Goal: Communication & Community: Answer question/provide support

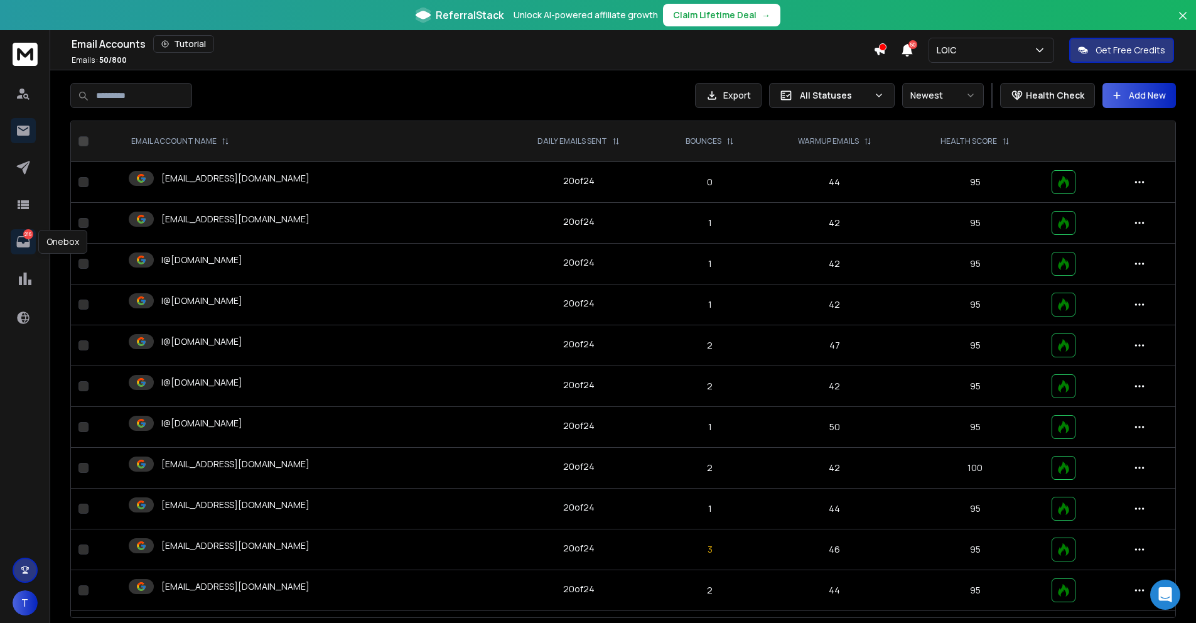
click at [24, 244] on icon at bounding box center [22, 241] width 13 height 11
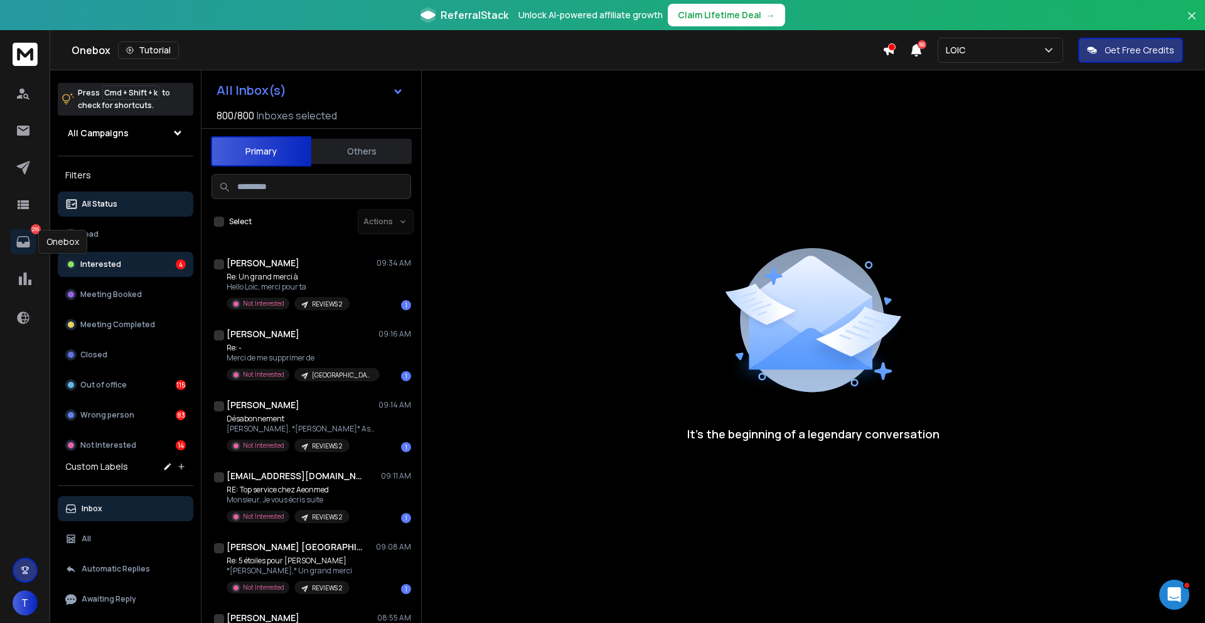
click at [125, 271] on button "Interested 4" at bounding box center [126, 264] width 136 height 25
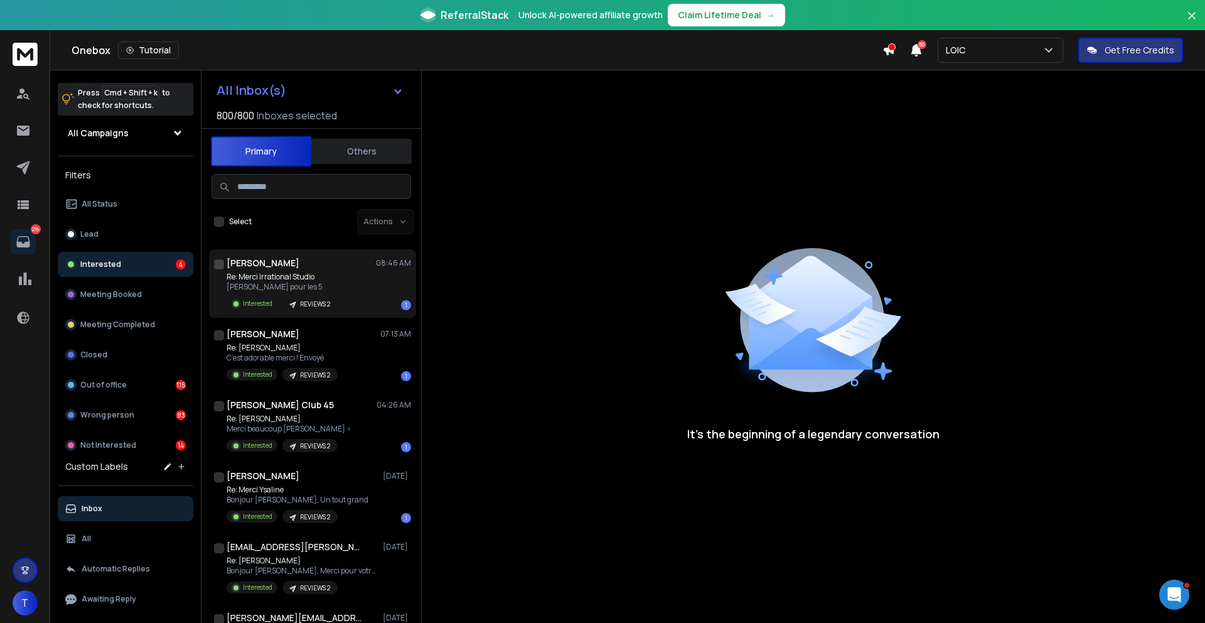
click at [322, 284] on p "[PERSON_NAME] pour les 5" at bounding box center [282, 287] width 111 height 10
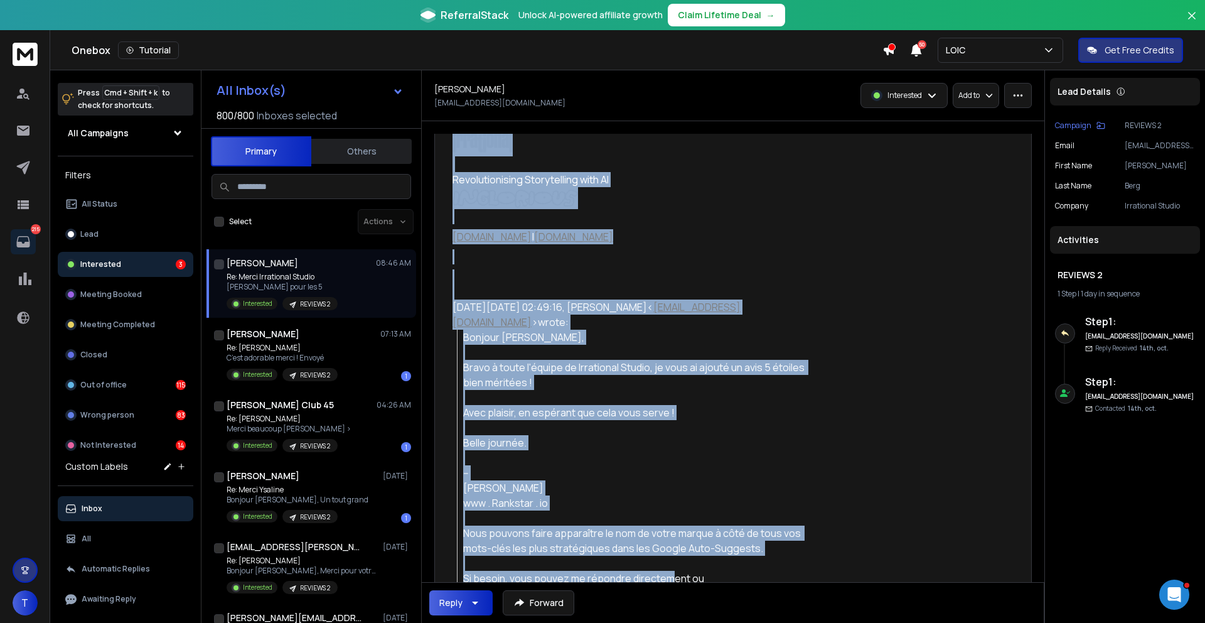
scroll to position [402, 0]
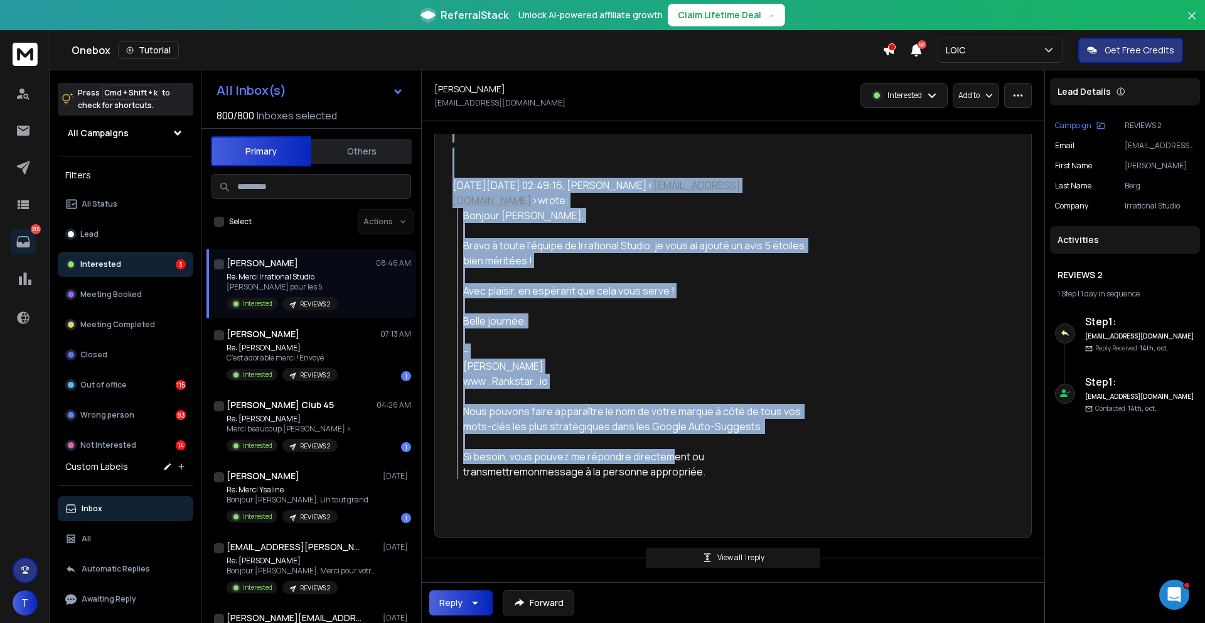
drag, startPoint x: 505, startPoint y: 222, endPoint x: 672, endPoint y: 459, distance: 290.3
click at [672, 459] on div "Re: Merci Irrational Studio [DATE] : 08:46 am Reply Forward from: [PERSON_NAME]…" at bounding box center [733, 149] width 598 height 776
copy div "Re: Merci Irrational Studio [DATE] : 08:46 am Reply Forward from: [PERSON_NAME]…"
click at [475, 593] on button "Reply" at bounding box center [460, 602] width 63 height 25
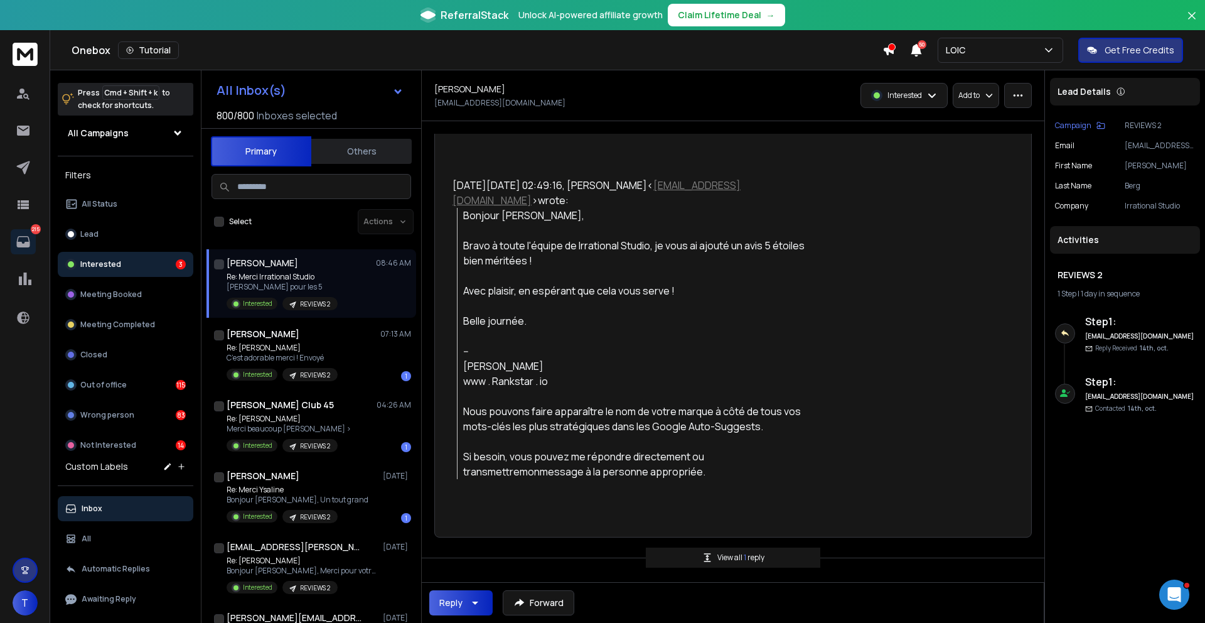
scroll to position [0, 0]
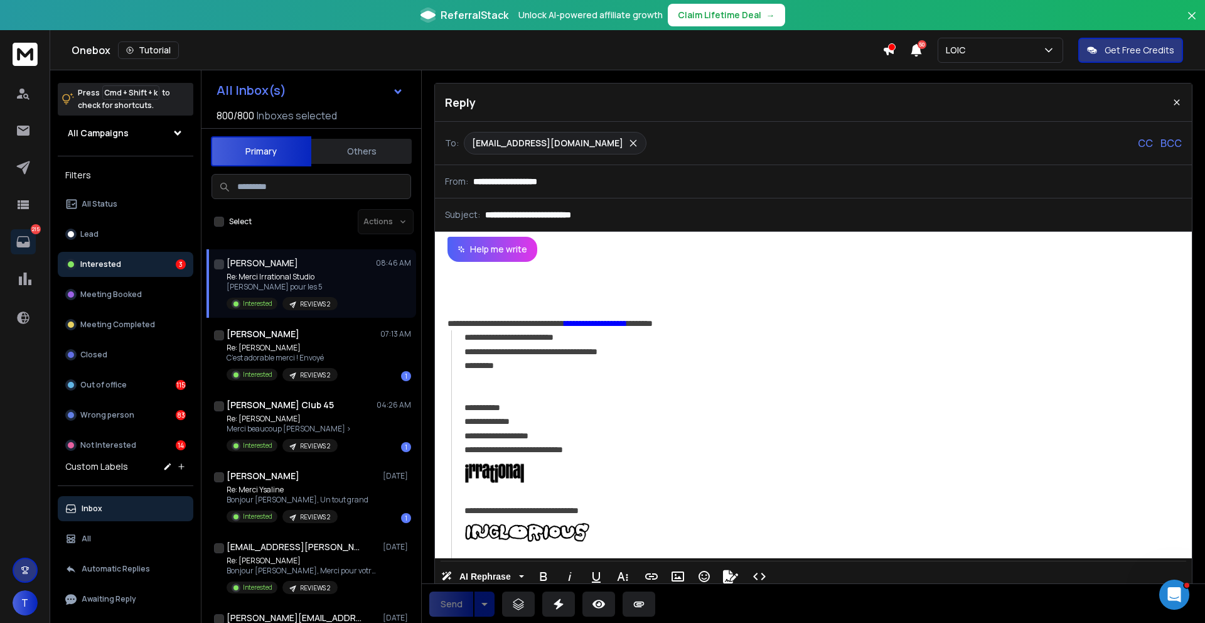
click at [652, 152] on input at bounding box center [696, 143] width 88 height 23
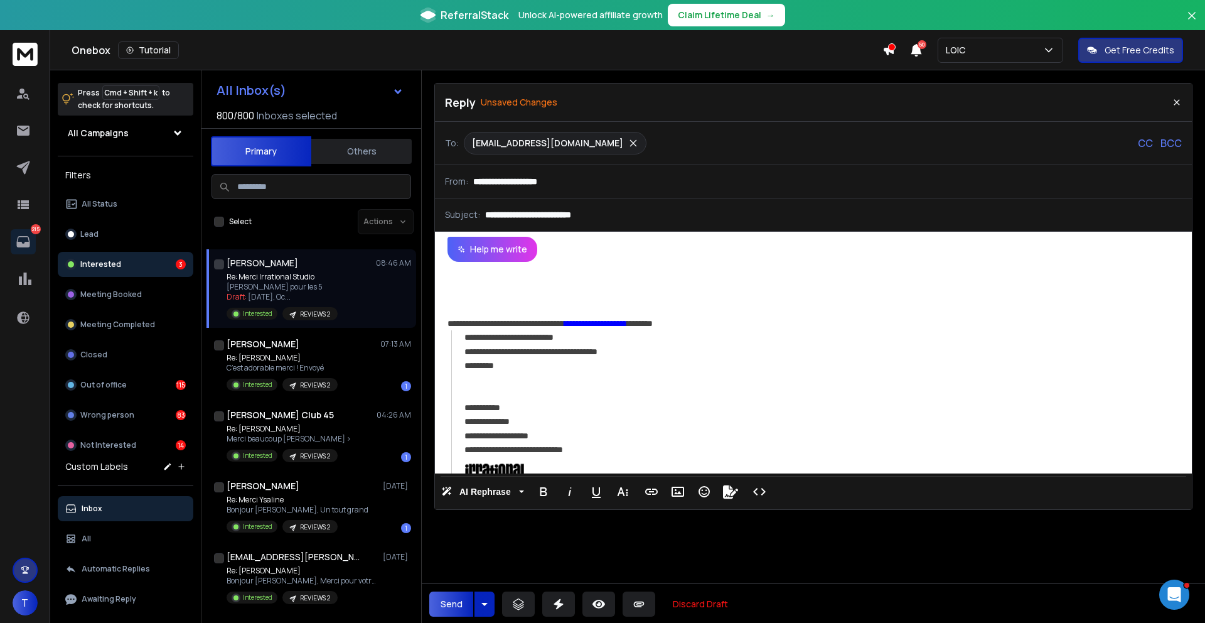
type input "**********"
click at [480, 286] on div at bounding box center [814, 281] width 732 height 14
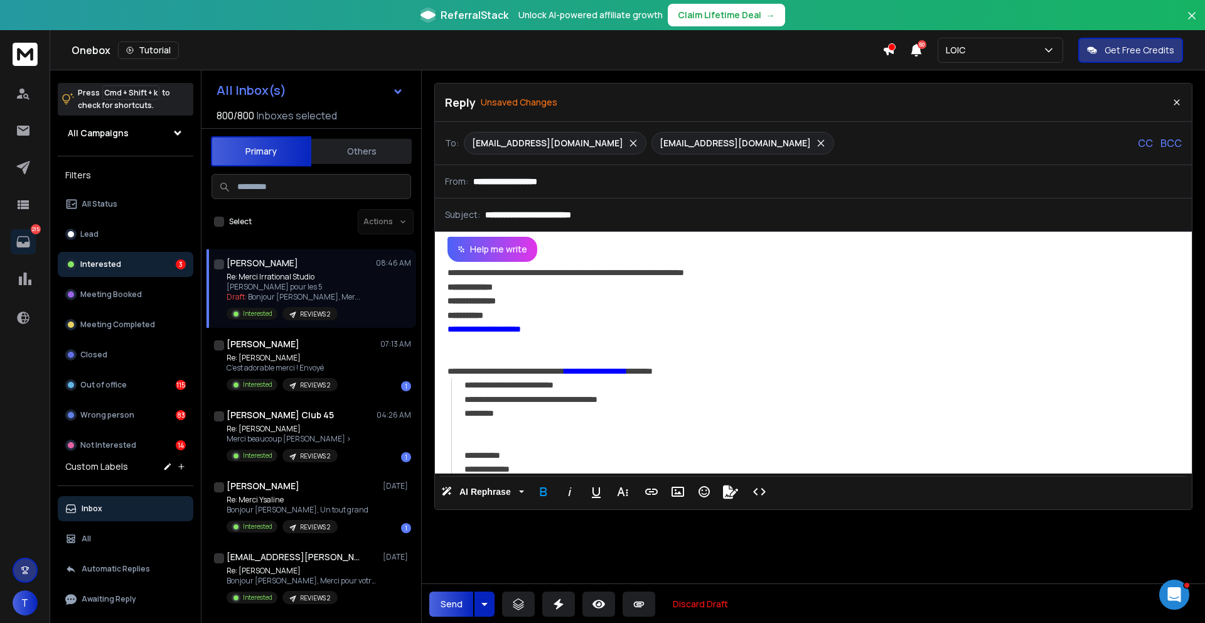
scroll to position [454, 0]
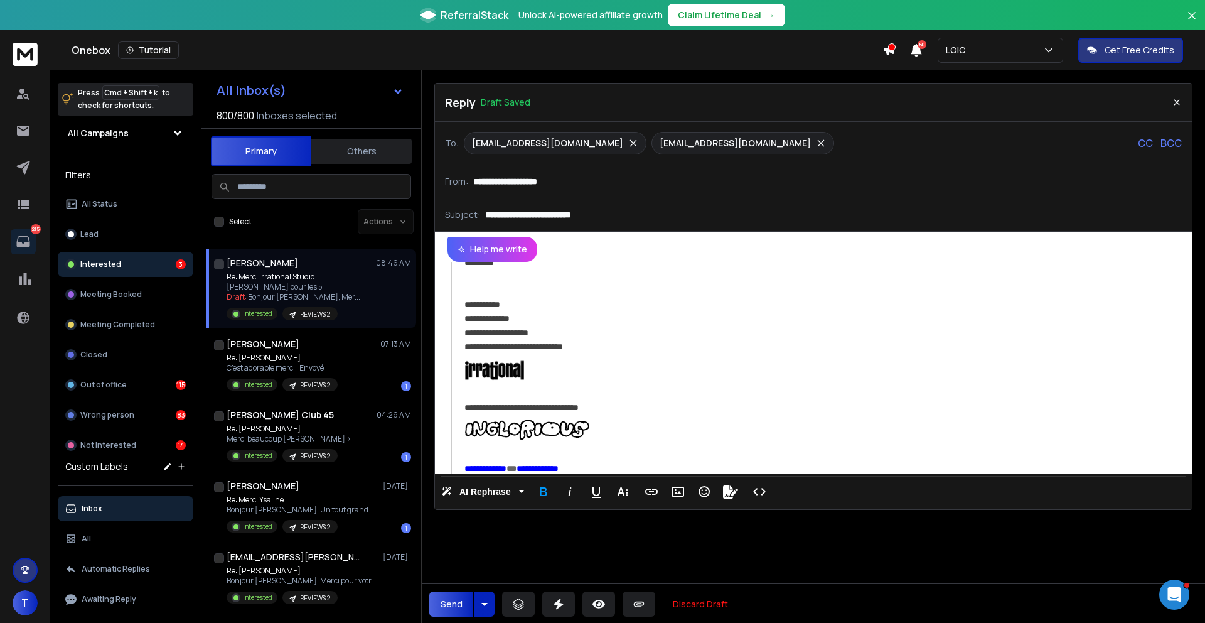
click at [441, 610] on button "Send" at bounding box center [451, 603] width 44 height 25
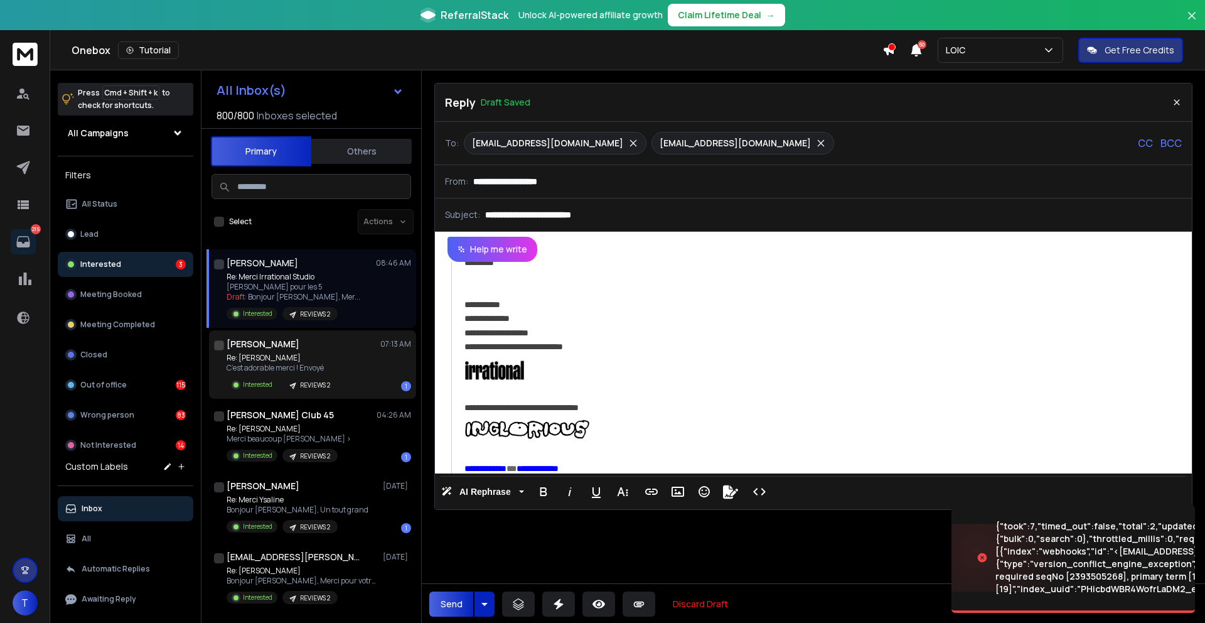
click at [308, 357] on p "Re: [PERSON_NAME]" at bounding box center [282, 358] width 111 height 10
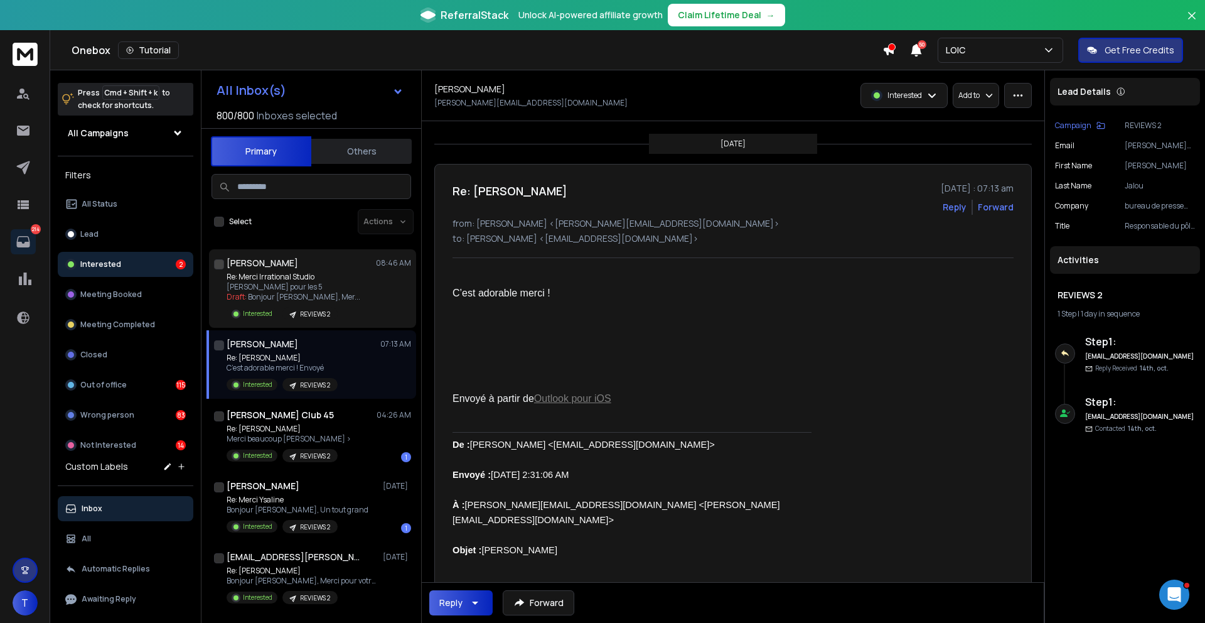
click at [308, 288] on p "[PERSON_NAME] pour les 5" at bounding box center [294, 287] width 134 height 10
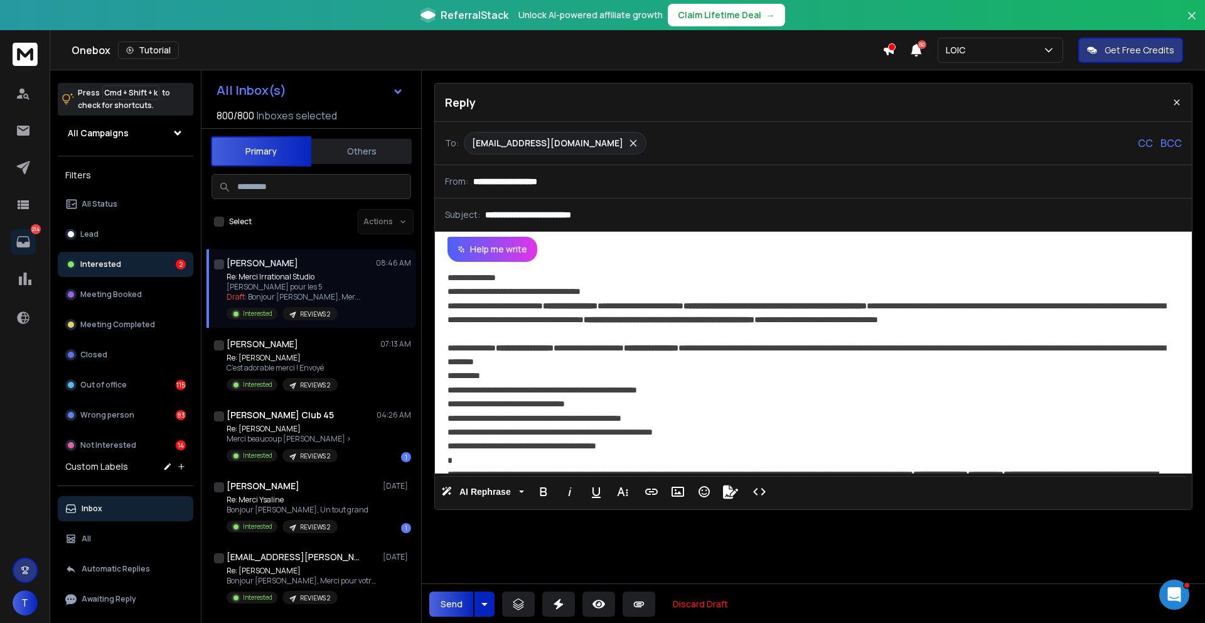
scroll to position [5, 0]
click at [452, 605] on button "Send" at bounding box center [451, 603] width 44 height 25
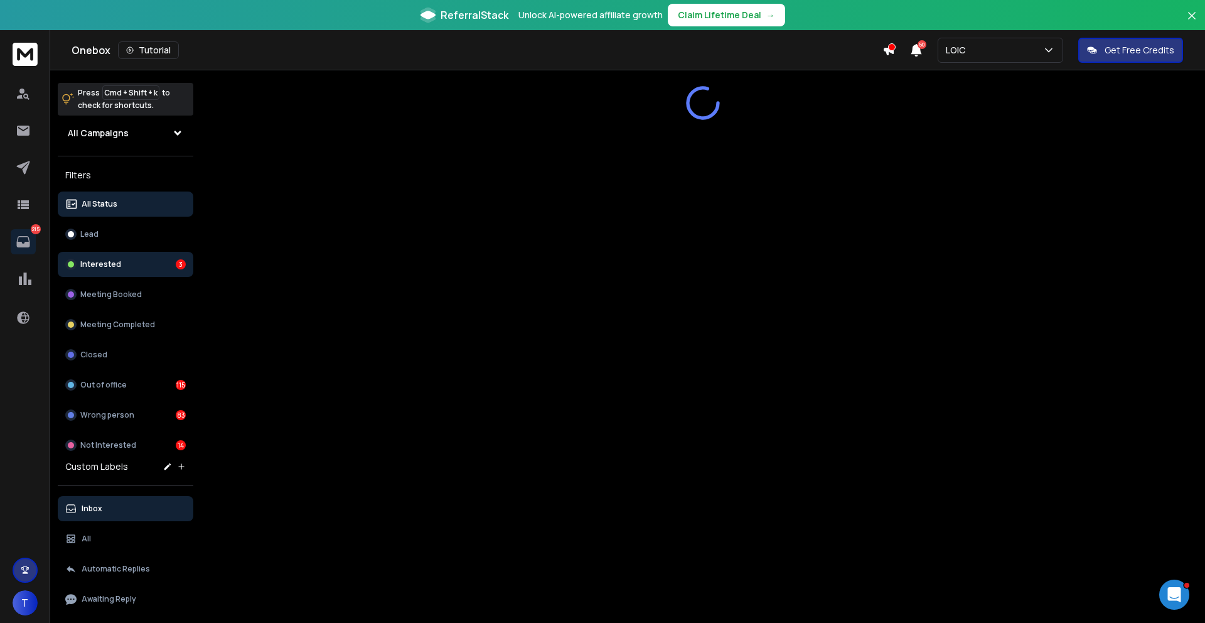
click at [148, 270] on button "Interested 3" at bounding box center [126, 264] width 136 height 25
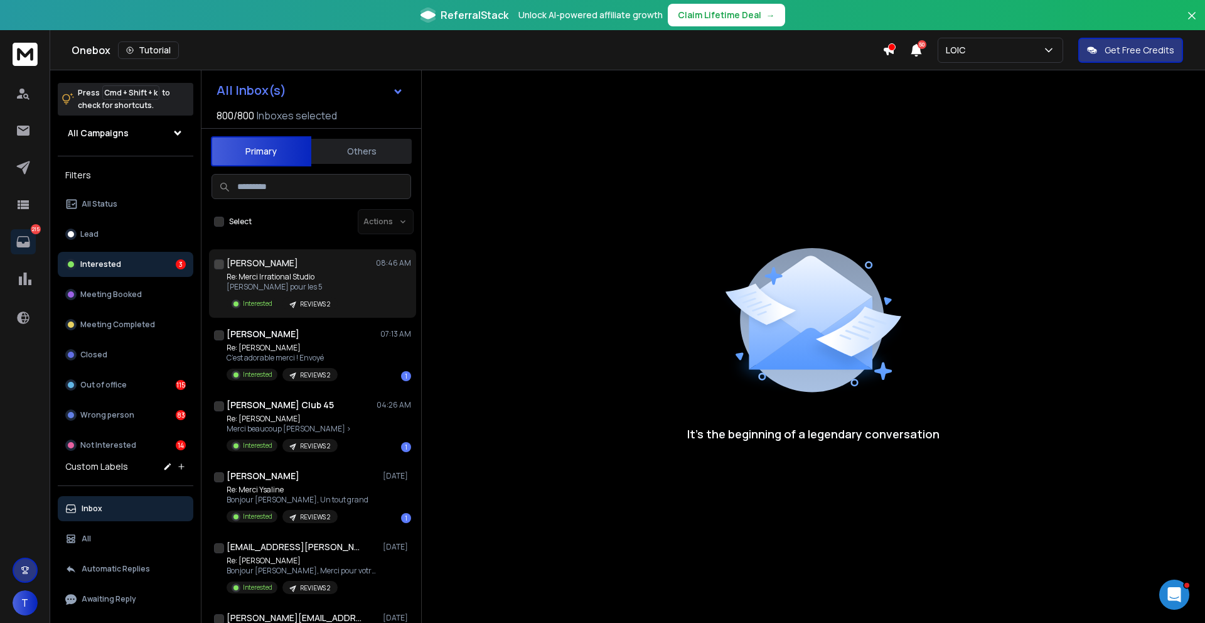
click at [261, 277] on p "Re: Merci Irrational Studio" at bounding box center [282, 277] width 111 height 10
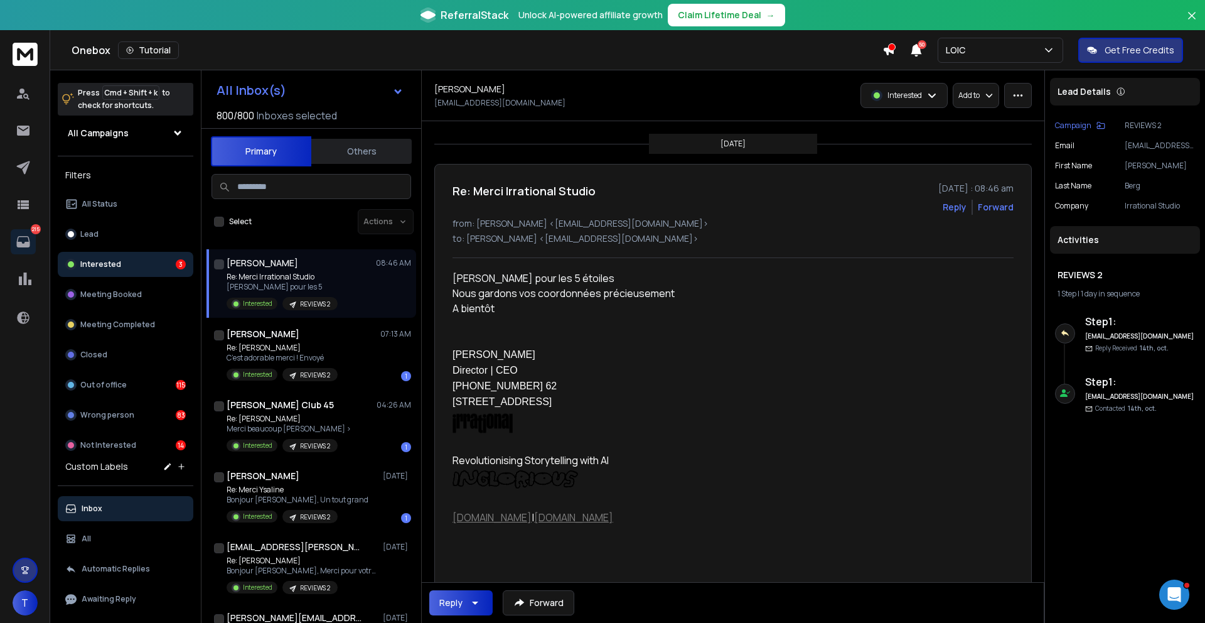
click at [468, 601] on icon "button" at bounding box center [475, 602] width 15 height 15
click at [454, 572] on p "Reply All" at bounding box center [468, 570] width 35 height 13
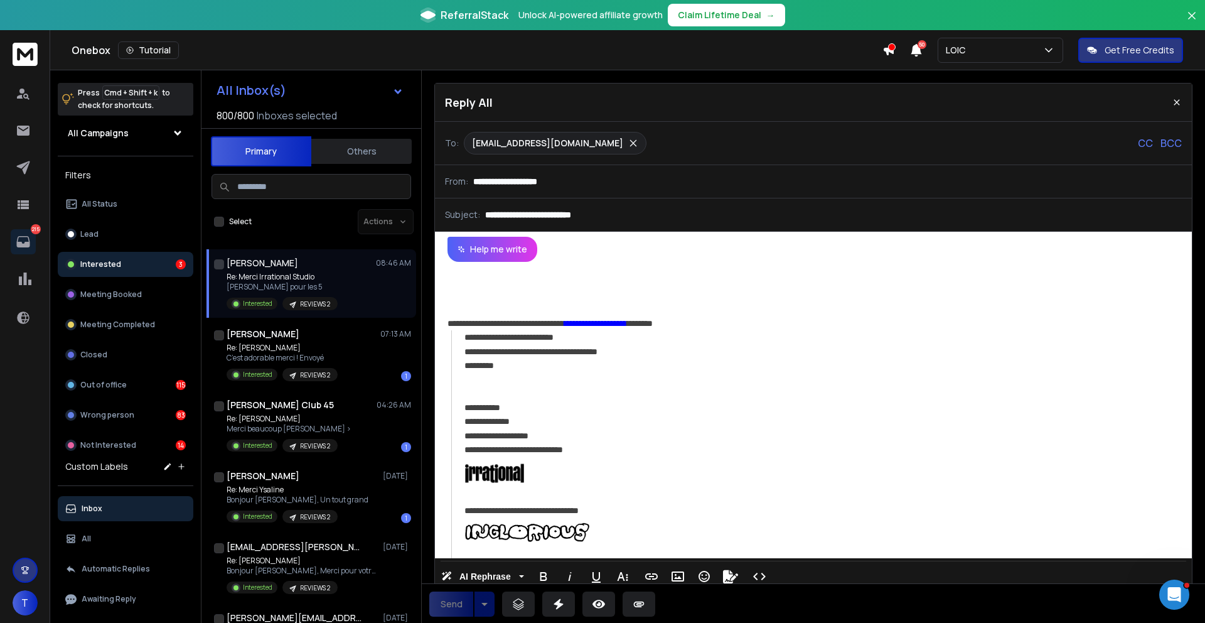
click at [652, 134] on input at bounding box center [696, 143] width 88 height 23
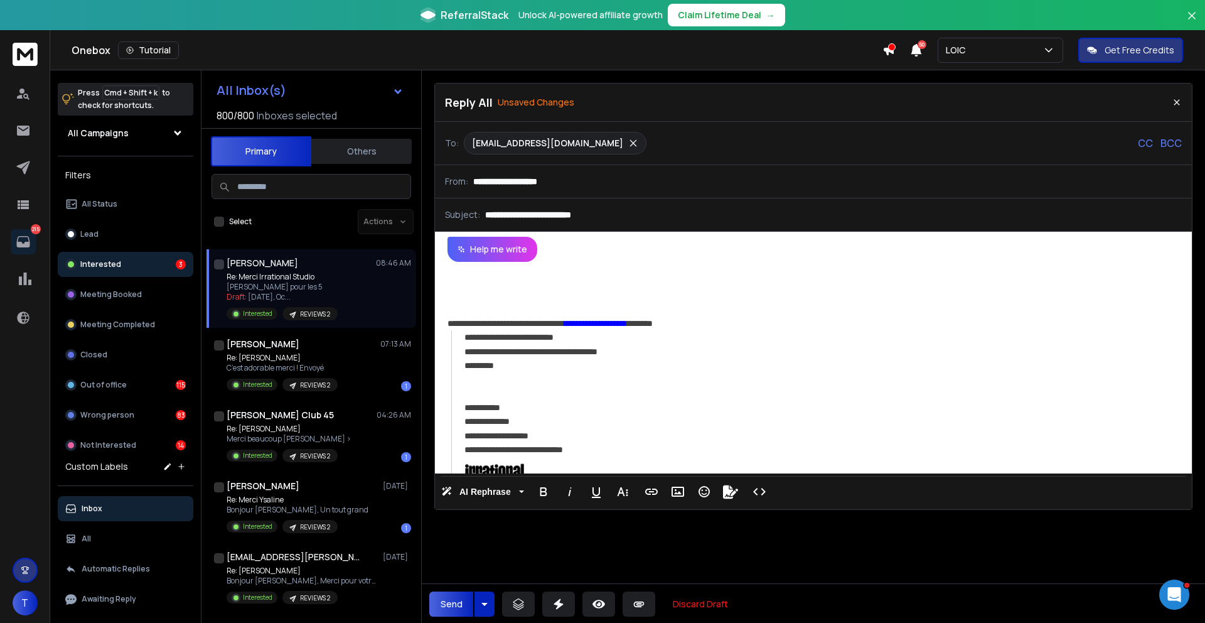
type input "**********"
click at [475, 279] on div at bounding box center [814, 281] width 732 height 14
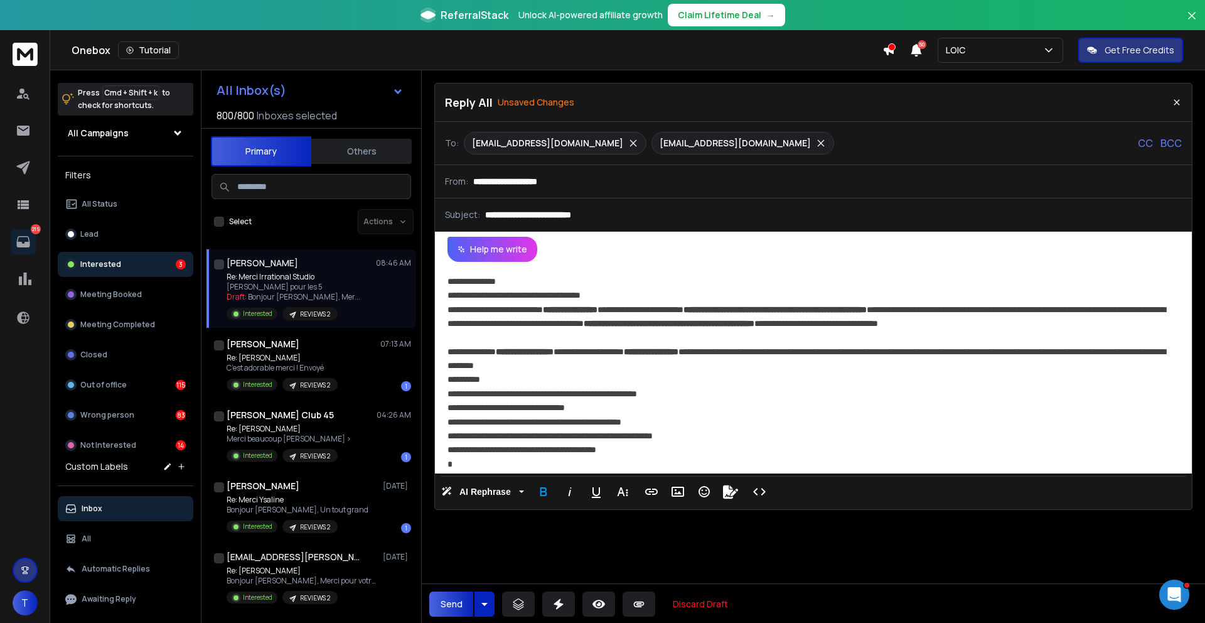
click at [459, 596] on button "Send" at bounding box center [451, 603] width 44 height 25
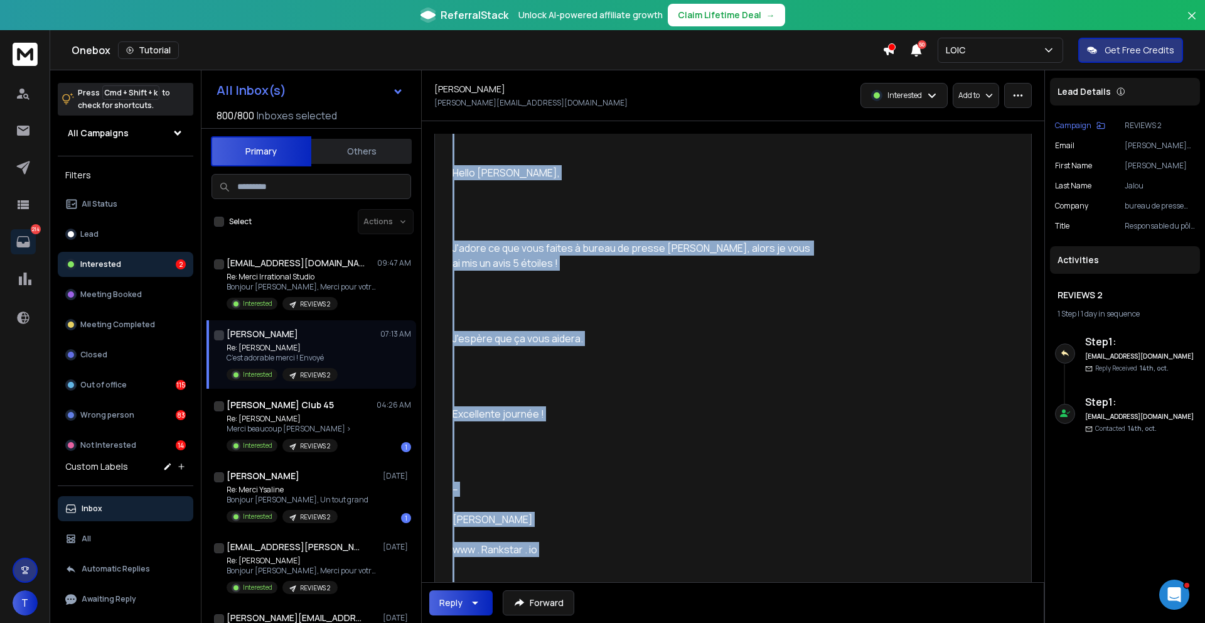
scroll to position [771, 0]
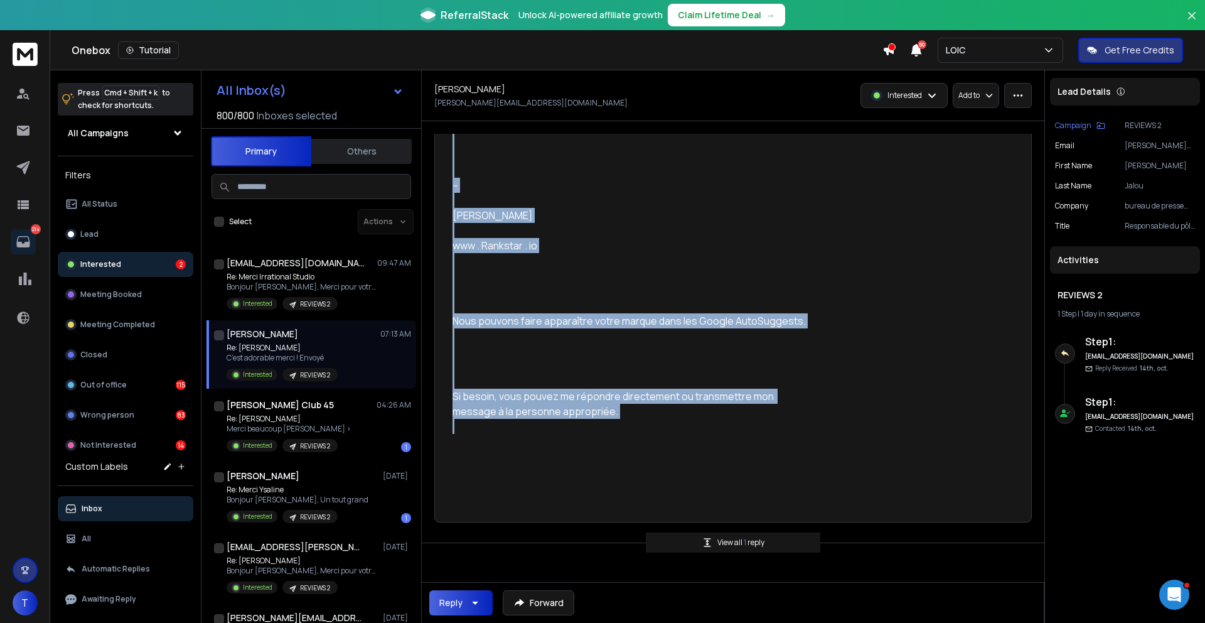
drag, startPoint x: 453, startPoint y: 192, endPoint x: 554, endPoint y: 441, distance: 268.3
copy div "Re: Merci Eleonore 14 October 2025 : 07:13 am Reply Forward from: Eléonore Jalo…"
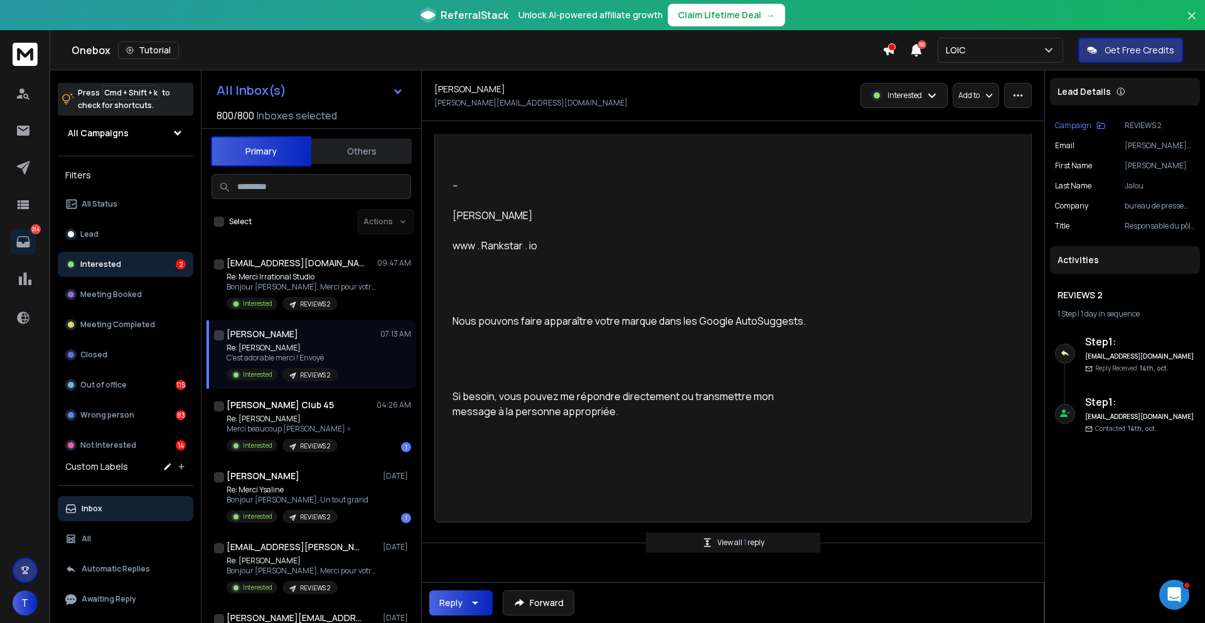
click at [645, 262] on div "Hello Eleonore, J'adore ce que vous faites à bureau de presse Pascale Venot, al…" at bounding box center [636, 140] width 367 height 588
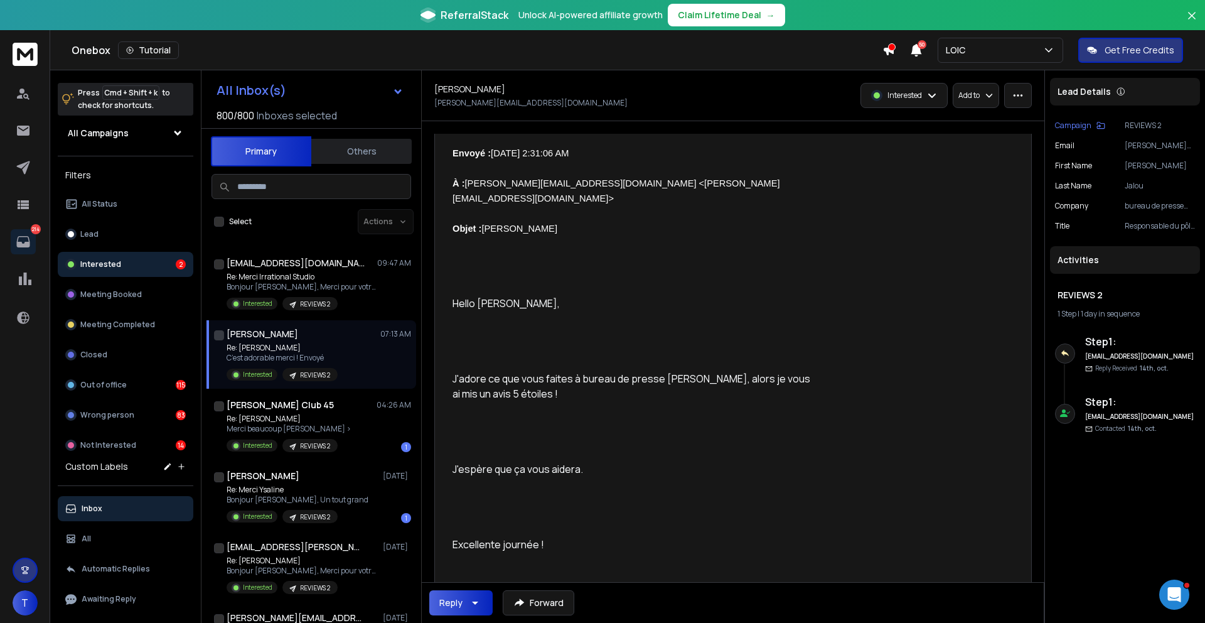
scroll to position [0, 0]
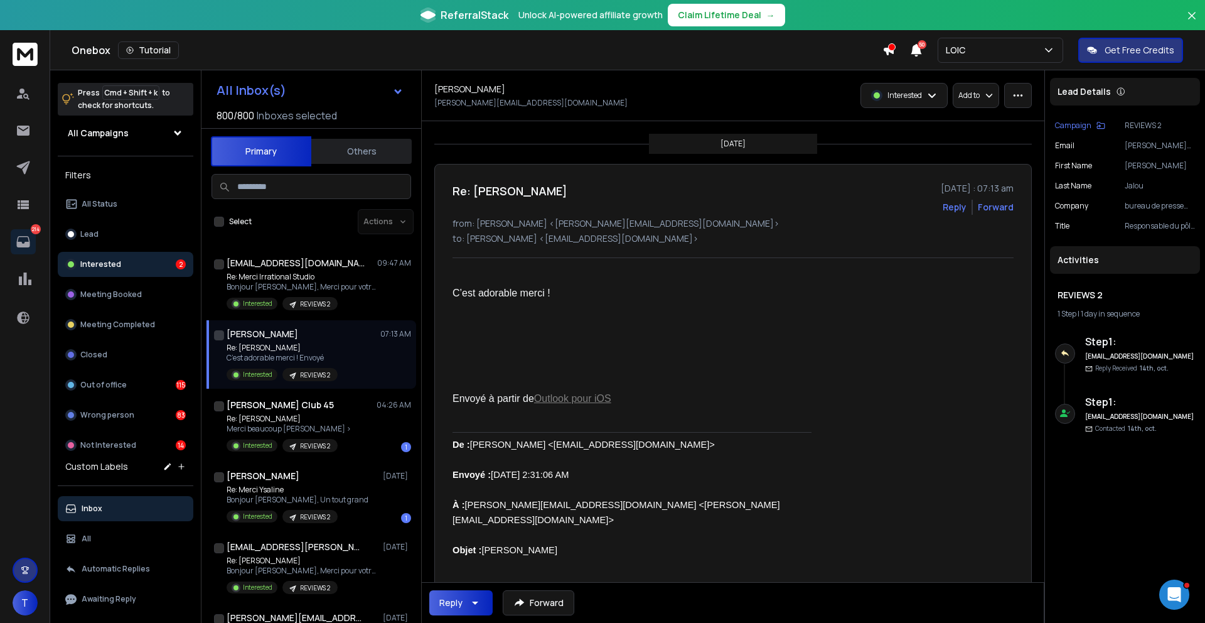
click at [480, 600] on icon "button" at bounding box center [475, 602] width 15 height 15
click at [475, 571] on p "Reply All" at bounding box center [468, 570] width 35 height 13
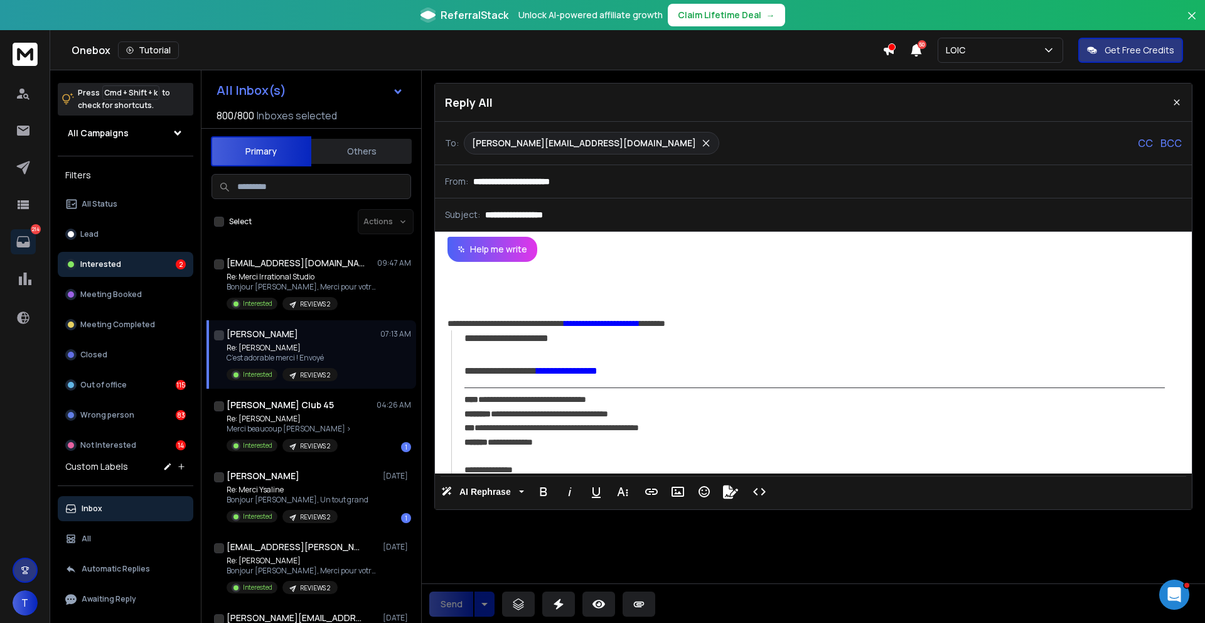
click at [724, 144] on input at bounding box center [768, 143] width 88 height 23
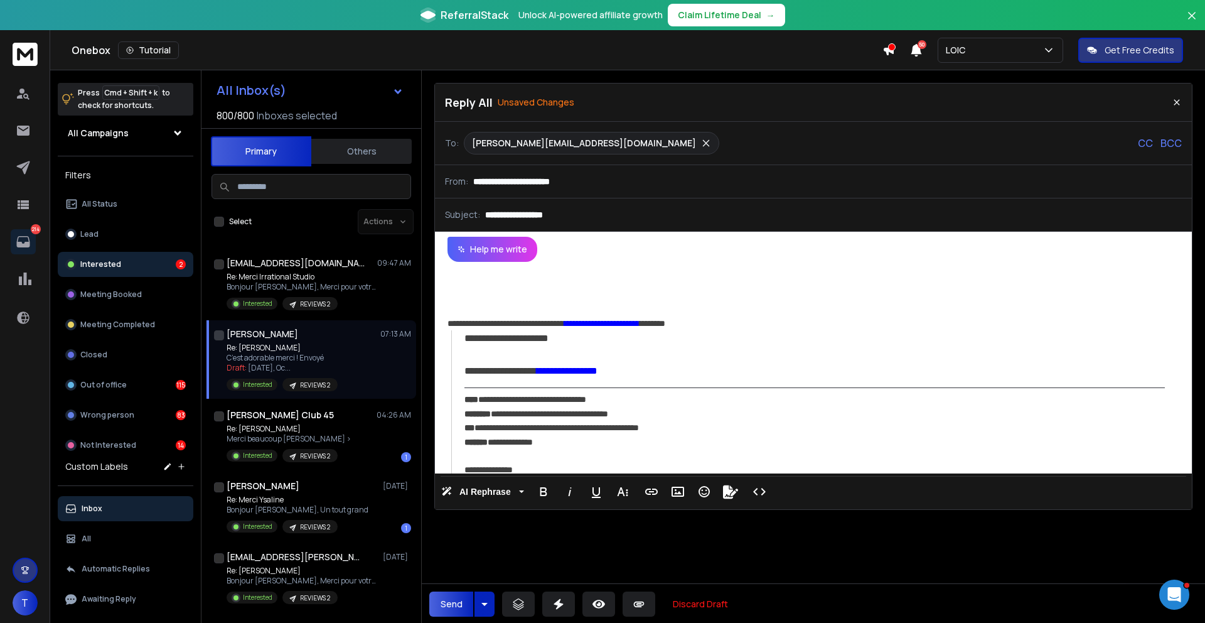
type input "**********"
click at [476, 279] on div at bounding box center [814, 281] width 732 height 14
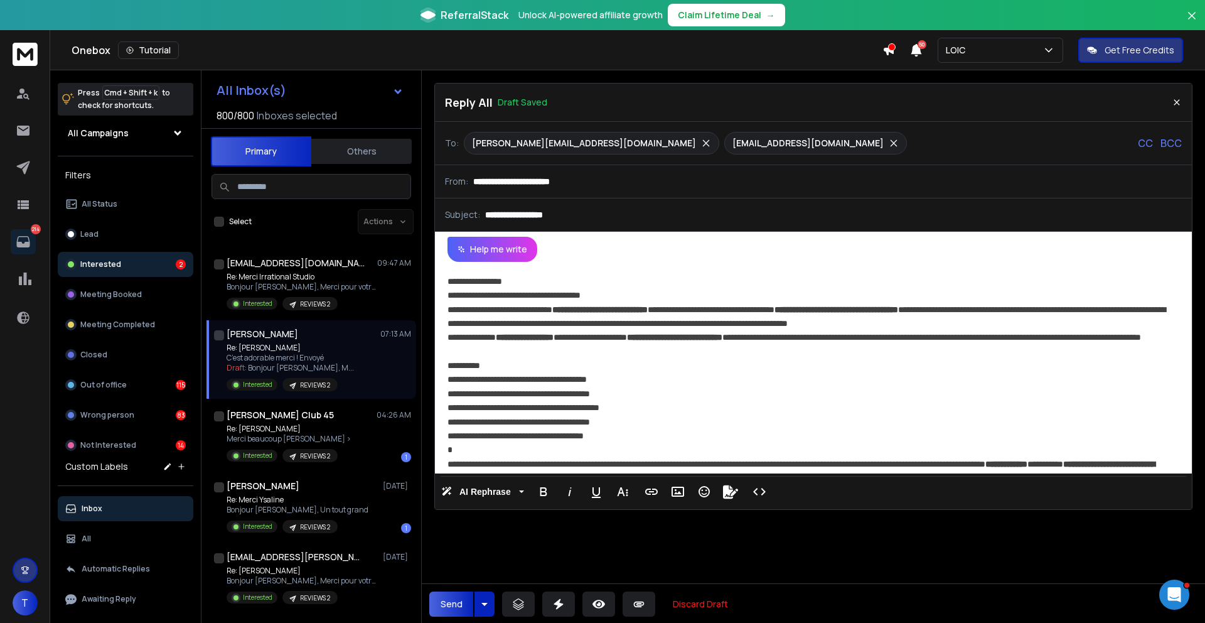
click at [446, 603] on button "Send" at bounding box center [451, 603] width 44 height 25
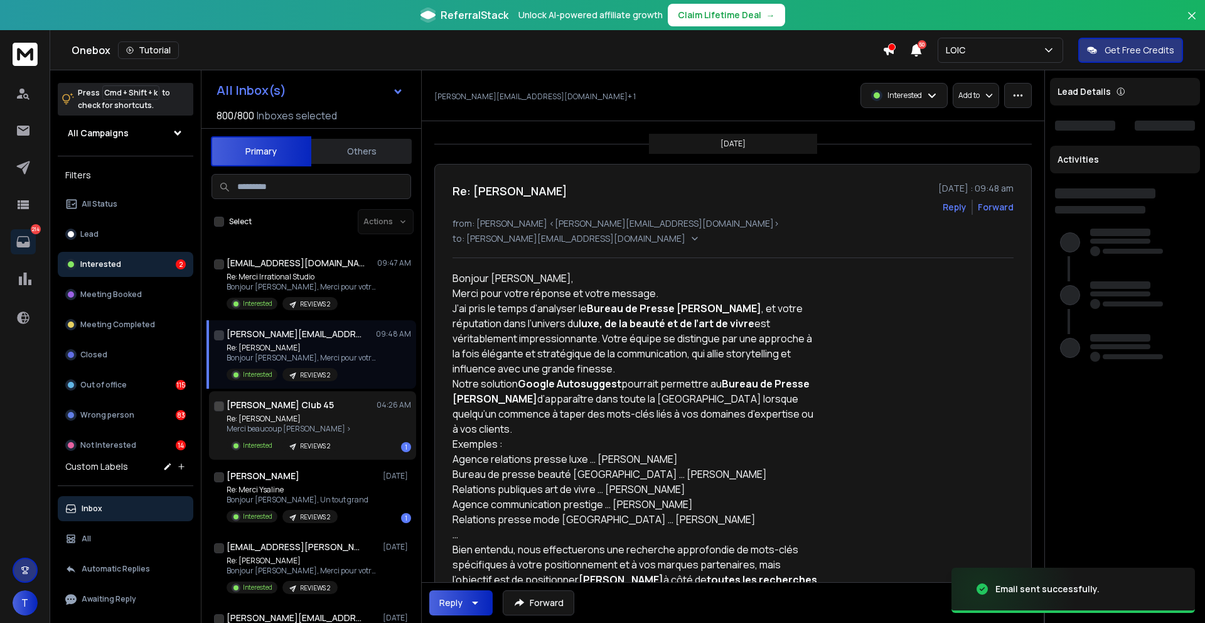
click at [380, 421] on div "Re: Merci Frank Merci beaucoup Frank Neuman > Interested REVIEWS 2 1" at bounding box center [319, 433] width 185 height 38
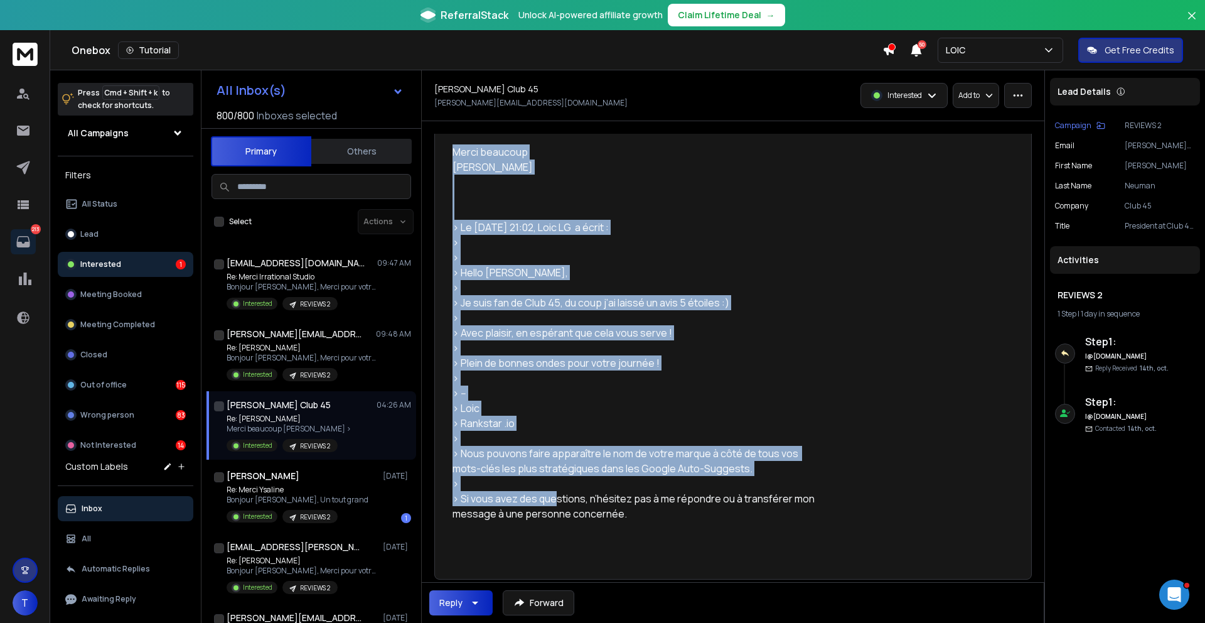
scroll to position [183, 0]
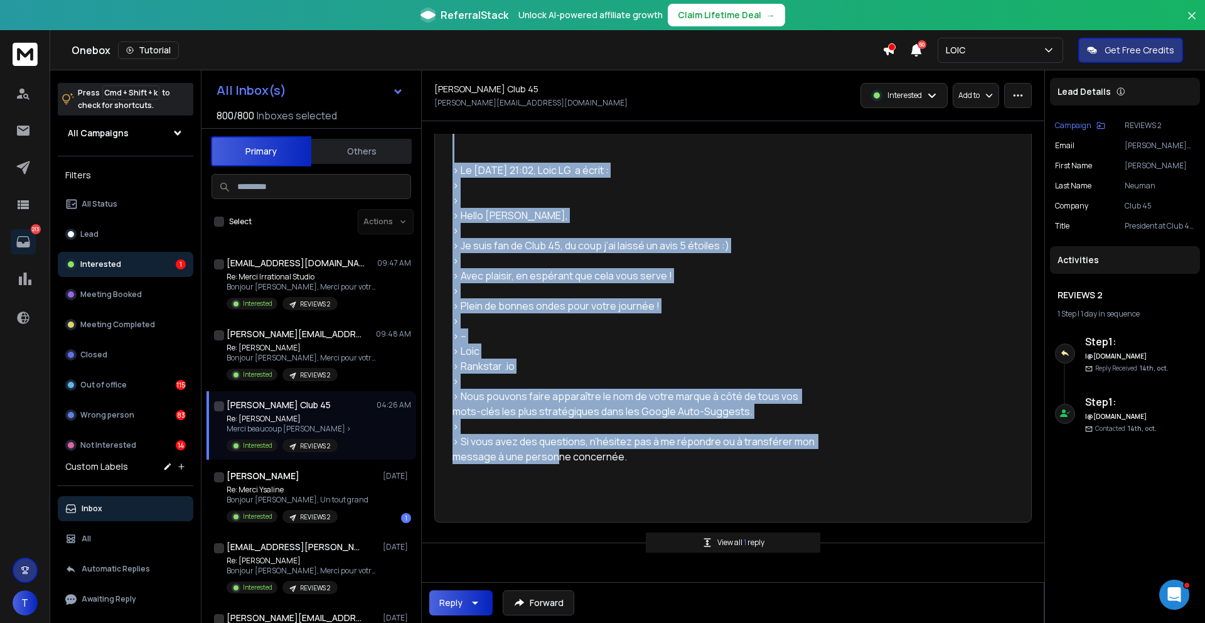
drag, startPoint x: 453, startPoint y: 185, endPoint x: 557, endPoint y: 459, distance: 293.8
click at [557, 459] on div "Re: Merci Frank 14 October 2025 : 04:26 am Reply Forward from: Frank Club 45 <f…" at bounding box center [733, 251] width 561 height 505
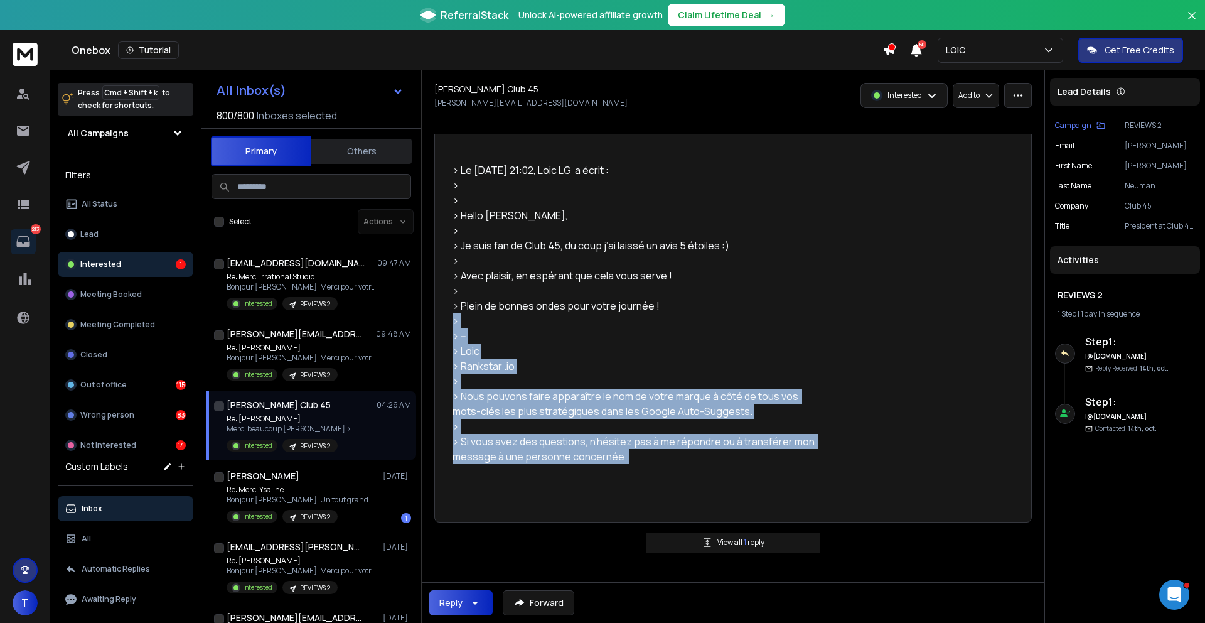
scroll to position [0, 0]
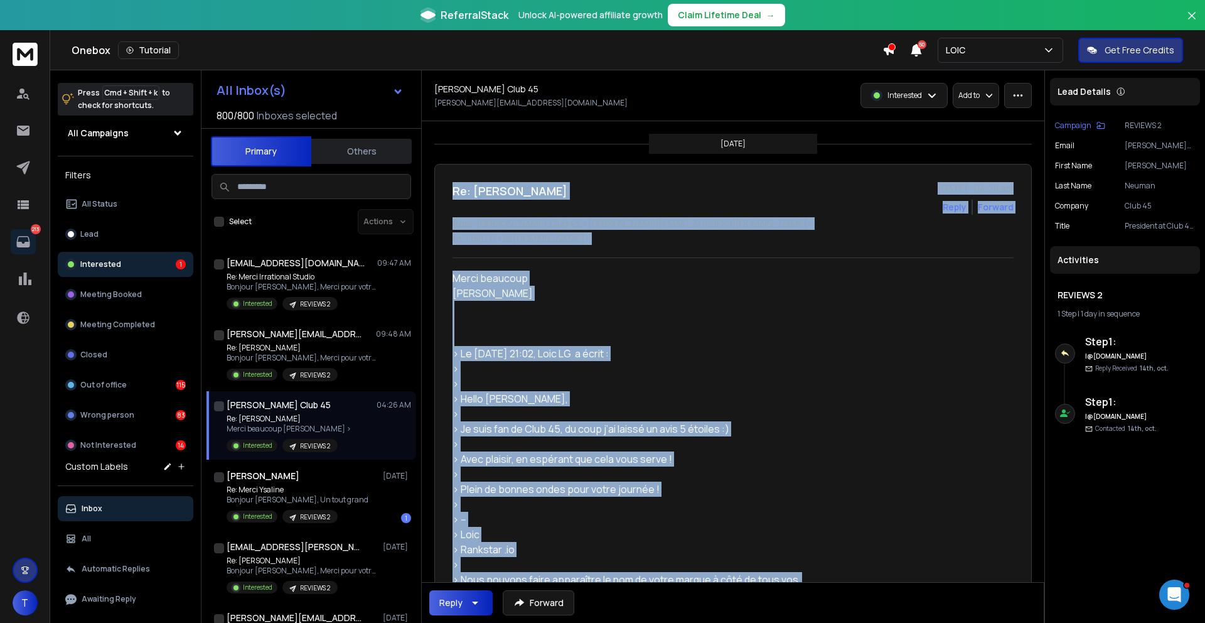
drag, startPoint x: 665, startPoint y: 475, endPoint x: 446, endPoint y: 198, distance: 353.9
click at [446, 198] on div "Re: Merci Frank 14 October 2025 : 04:26 am Reply Forward from: Frank Club 45 <f…" at bounding box center [733, 435] width 598 height 542
copy div "Re: Merci Frank 14 October 2025 : 04:26 am Reply Forward from: Frank Club 45 <f…"
click at [463, 602] on div "Reply" at bounding box center [460, 602] width 43 height 15
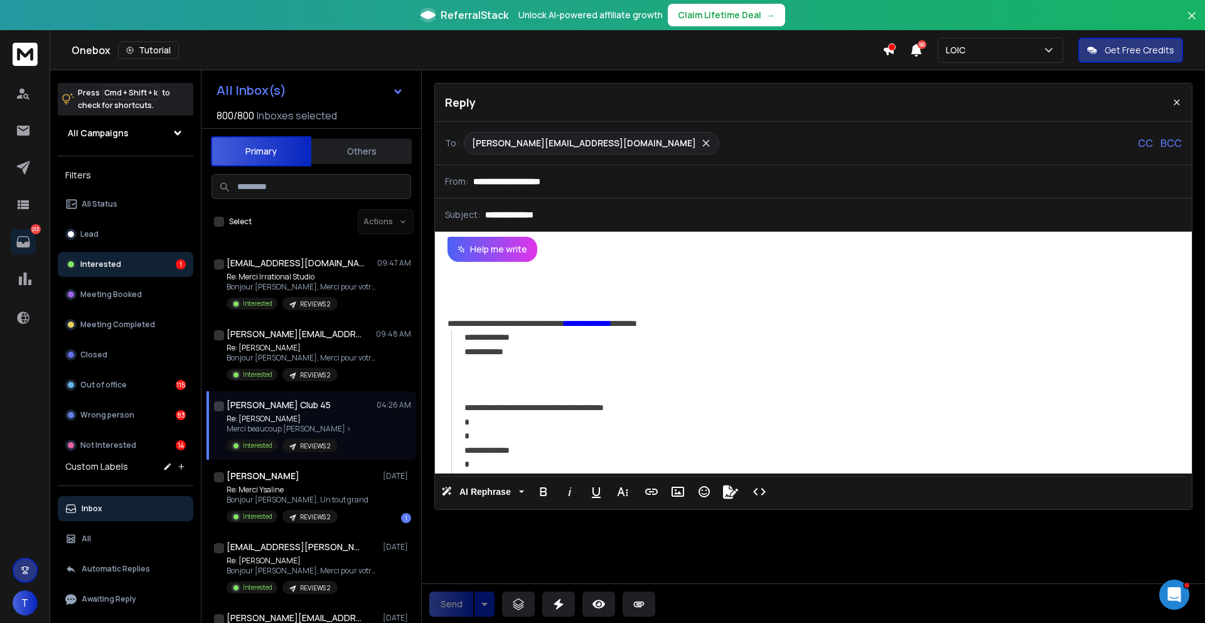
drag, startPoint x: 606, startPoint y: 144, endPoint x: 606, endPoint y: 152, distance: 8.2
click at [724, 144] on input at bounding box center [768, 143] width 88 height 23
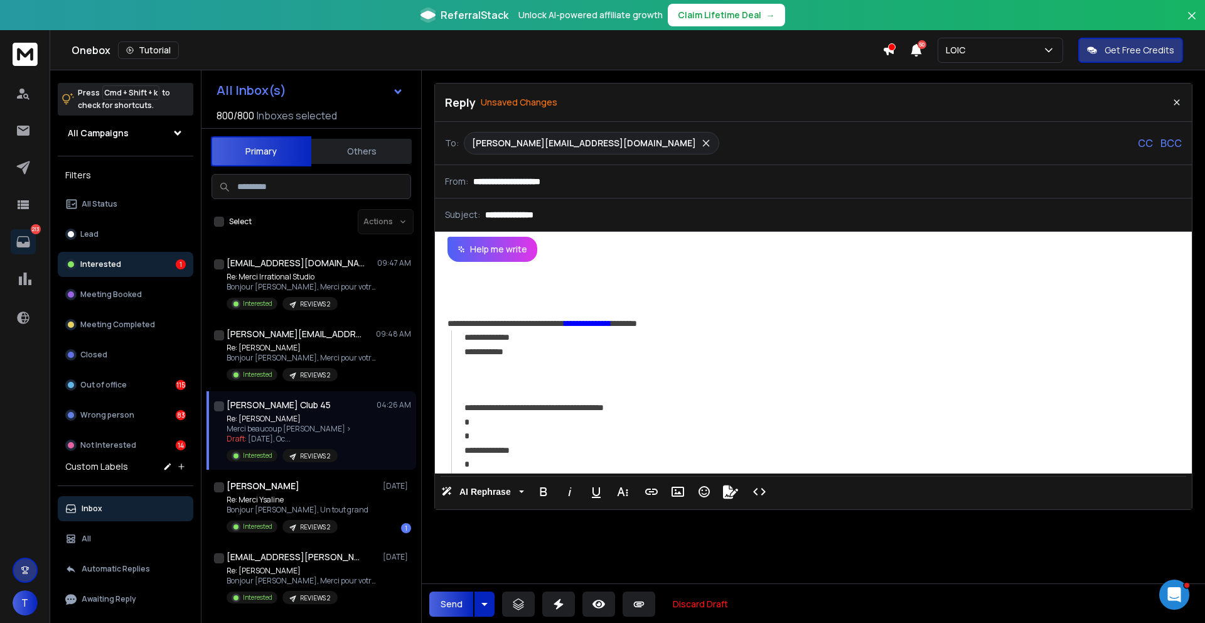
type input "**********"
click at [473, 276] on div at bounding box center [814, 281] width 732 height 14
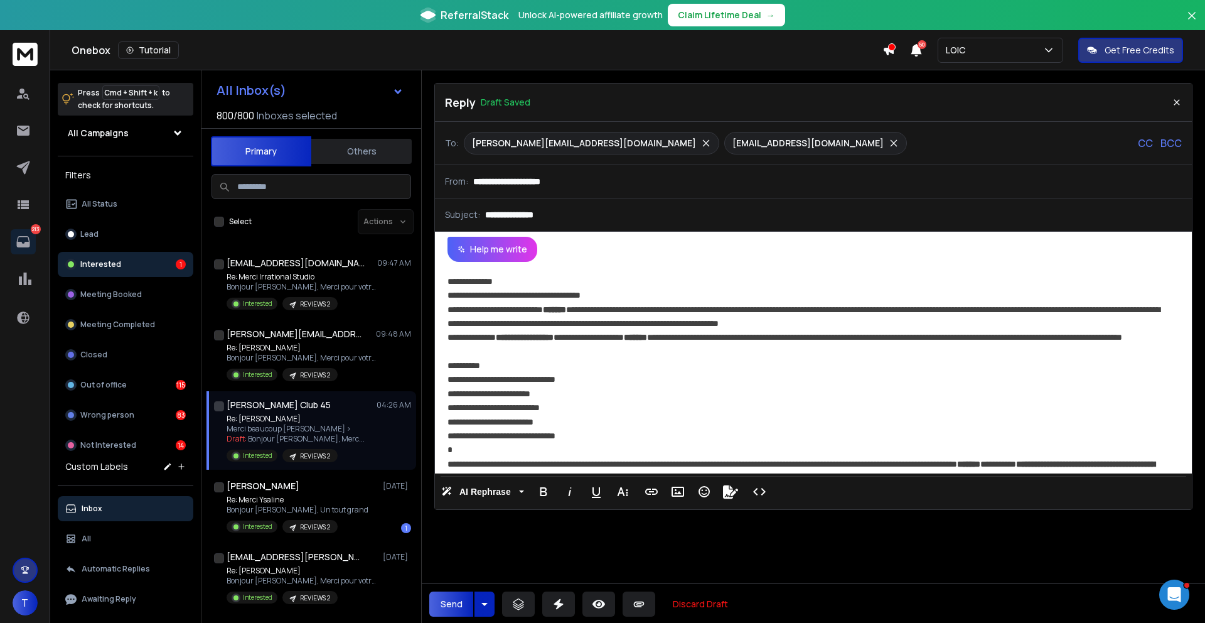
click at [458, 607] on button "Send" at bounding box center [451, 603] width 44 height 25
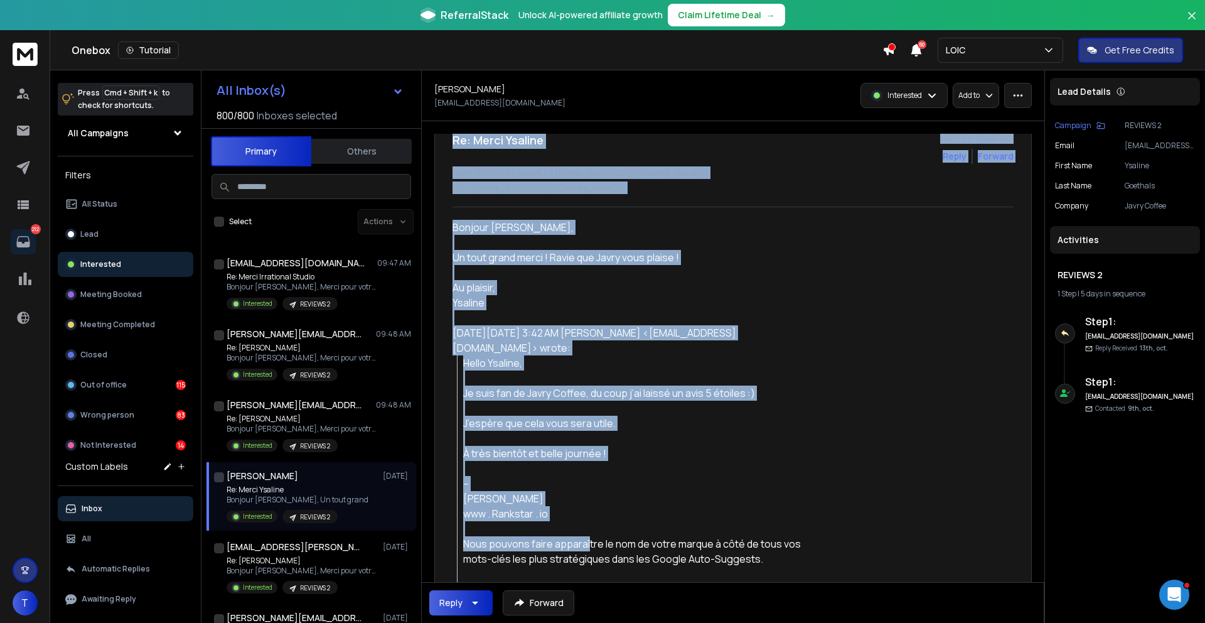
scroll to position [198, 0]
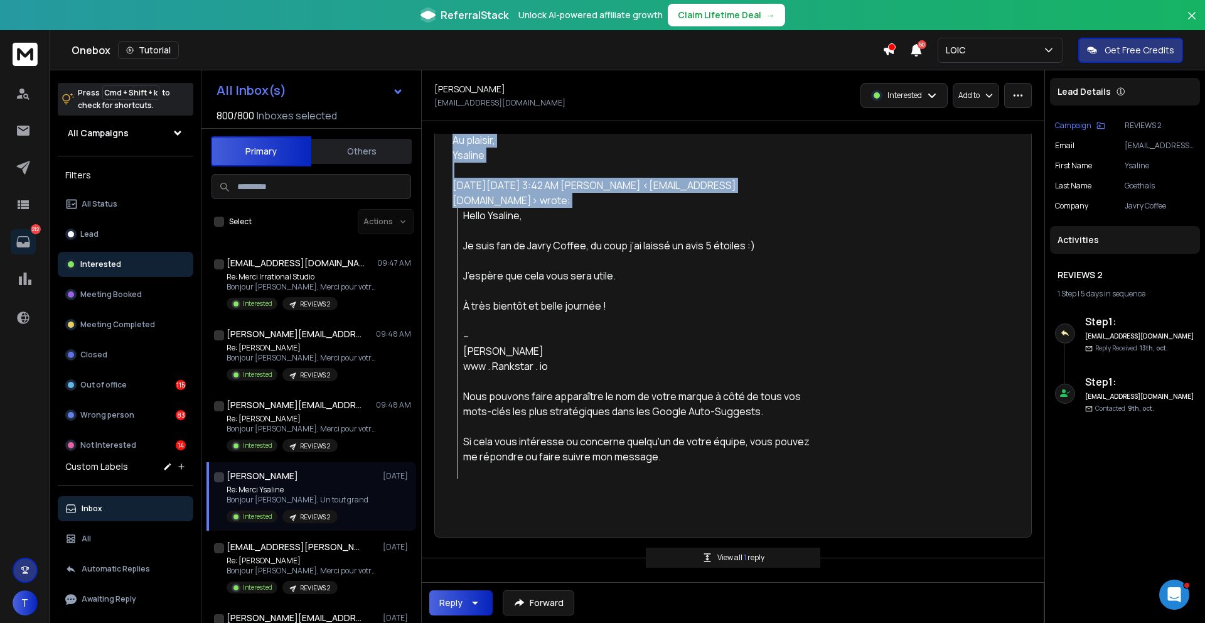
drag, startPoint x: 450, startPoint y: 195, endPoint x: 587, endPoint y: 463, distance: 301.5
click at [587, 463] on div "Re: Merci Ysaline 13 October 2025 : 05:31 pm Reply Forward from: Ysaline Goetha…" at bounding box center [733, 251] width 598 height 572
copy div "Re: Merci Ysaline 13 October 2025 : 05:31 pm Reply Forward from: Ysaline Goetha…"
click at [472, 596] on icon "button" at bounding box center [475, 602] width 15 height 15
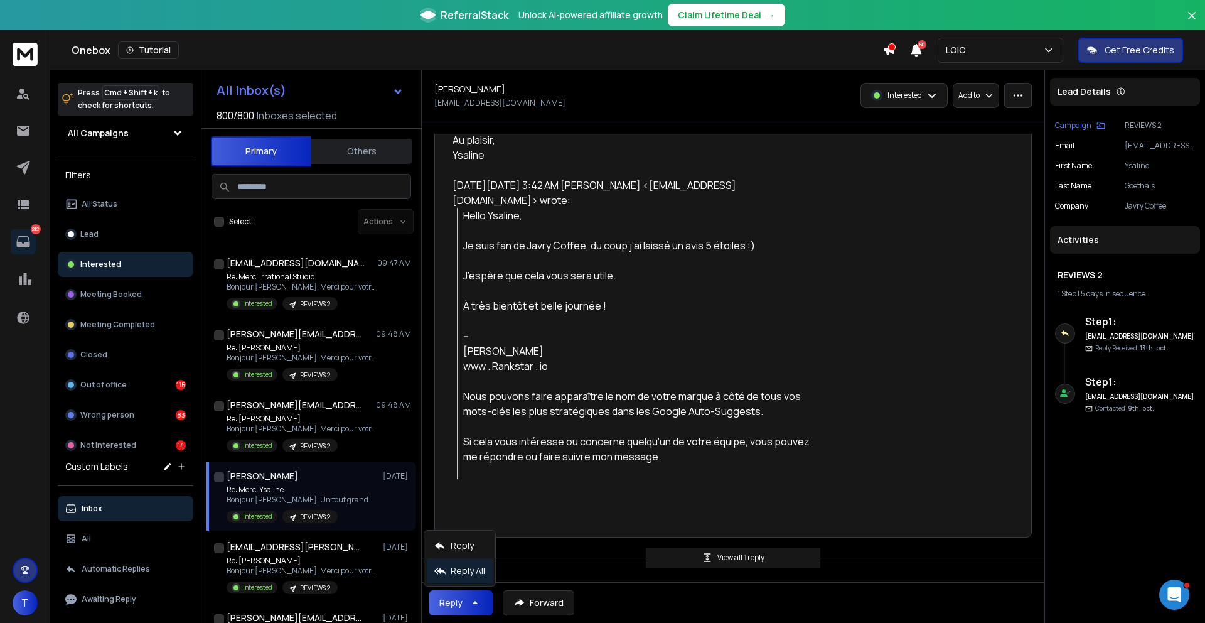
click at [473, 562] on p "Reply All" at bounding box center [460, 571] width 56 height 18
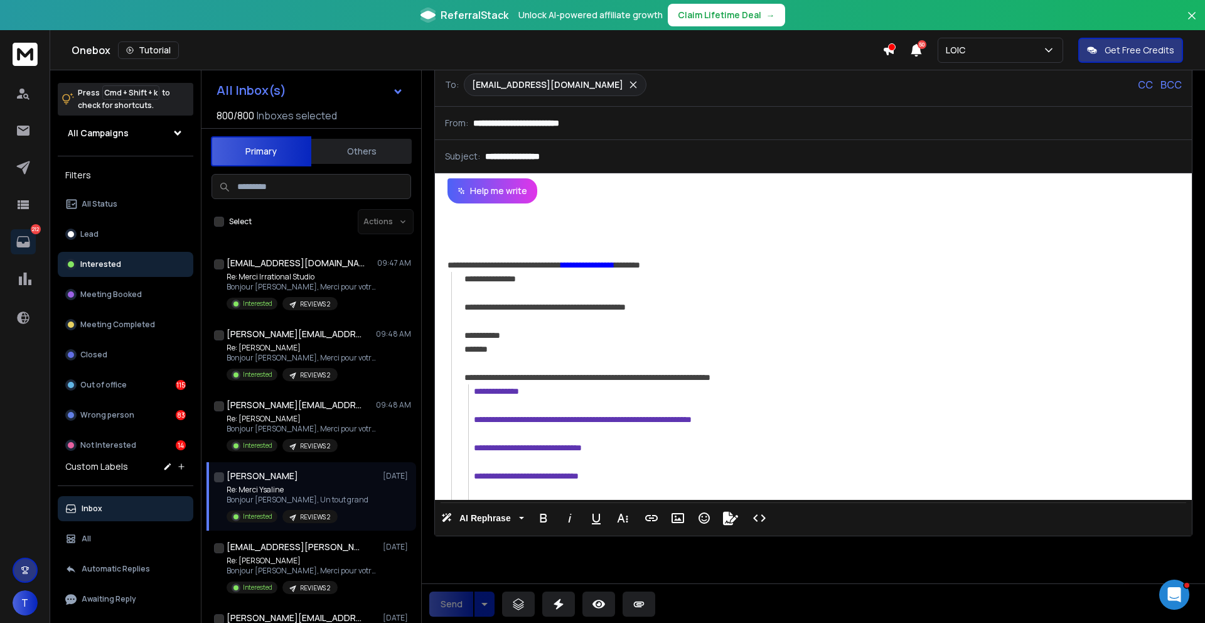
scroll to position [0, 0]
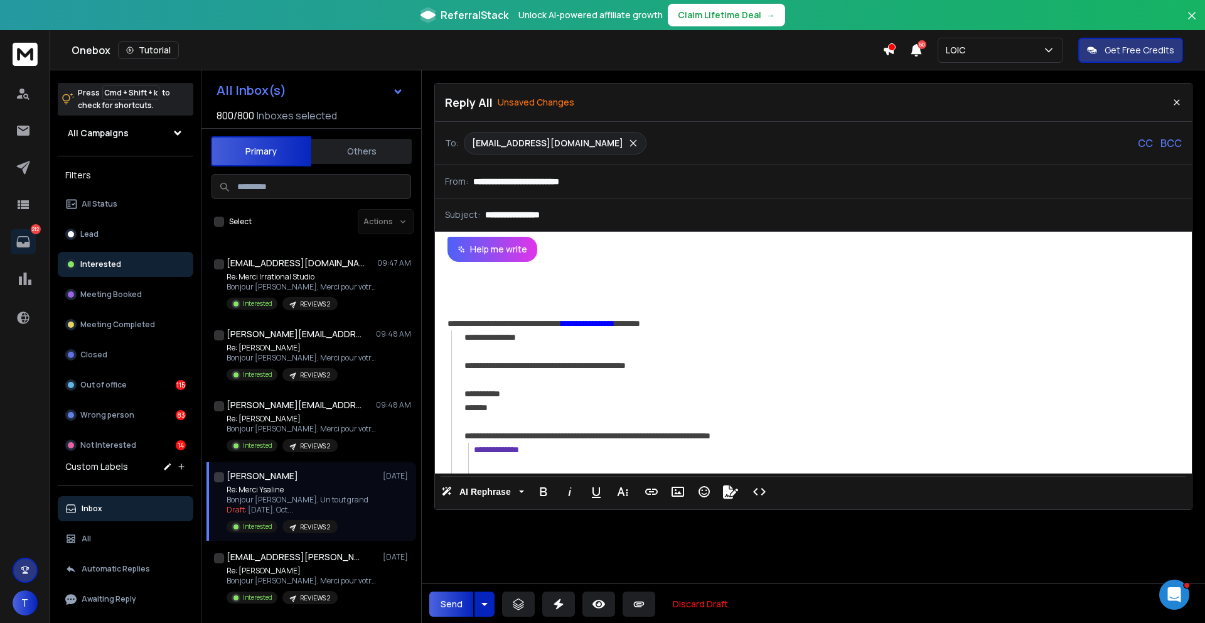
click at [652, 142] on input at bounding box center [696, 143] width 88 height 23
type input "**********"
click at [477, 280] on div at bounding box center [814, 281] width 732 height 14
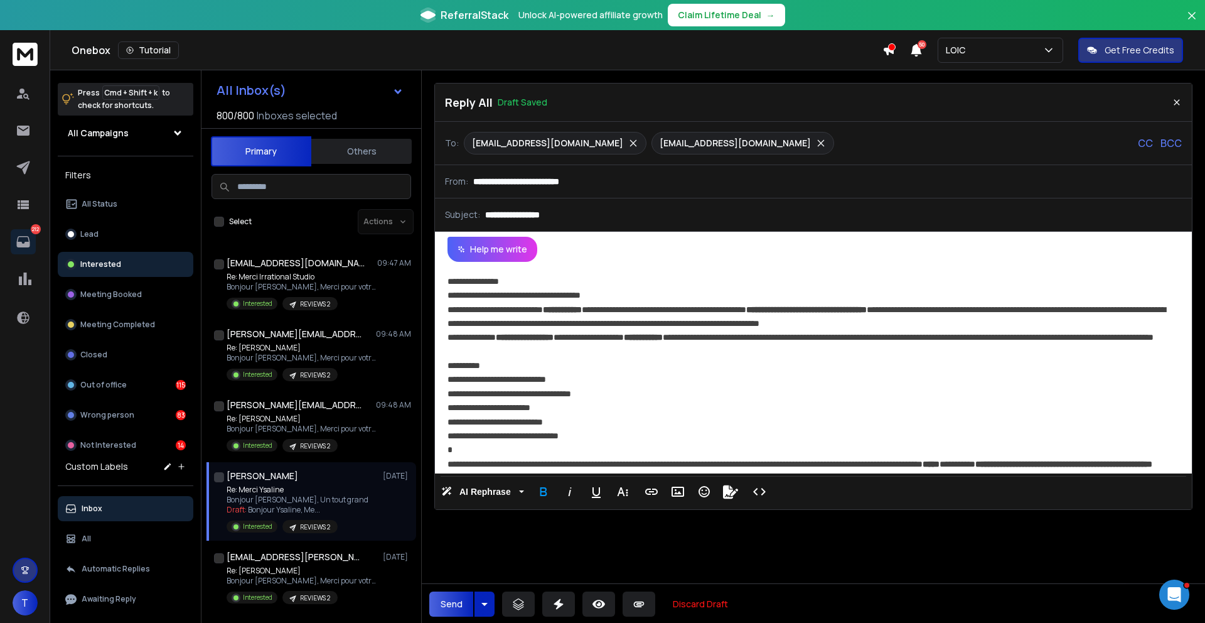
click at [459, 610] on button "Send" at bounding box center [451, 603] width 44 height 25
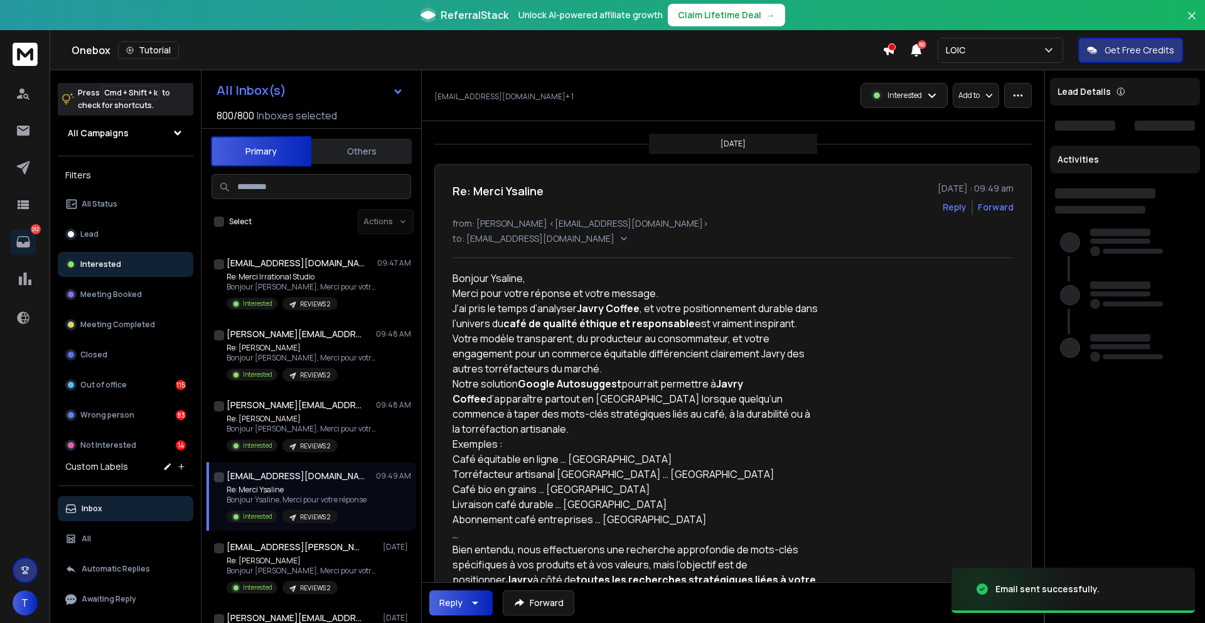
click at [137, 445] on button "Not Interested 14" at bounding box center [126, 445] width 136 height 25
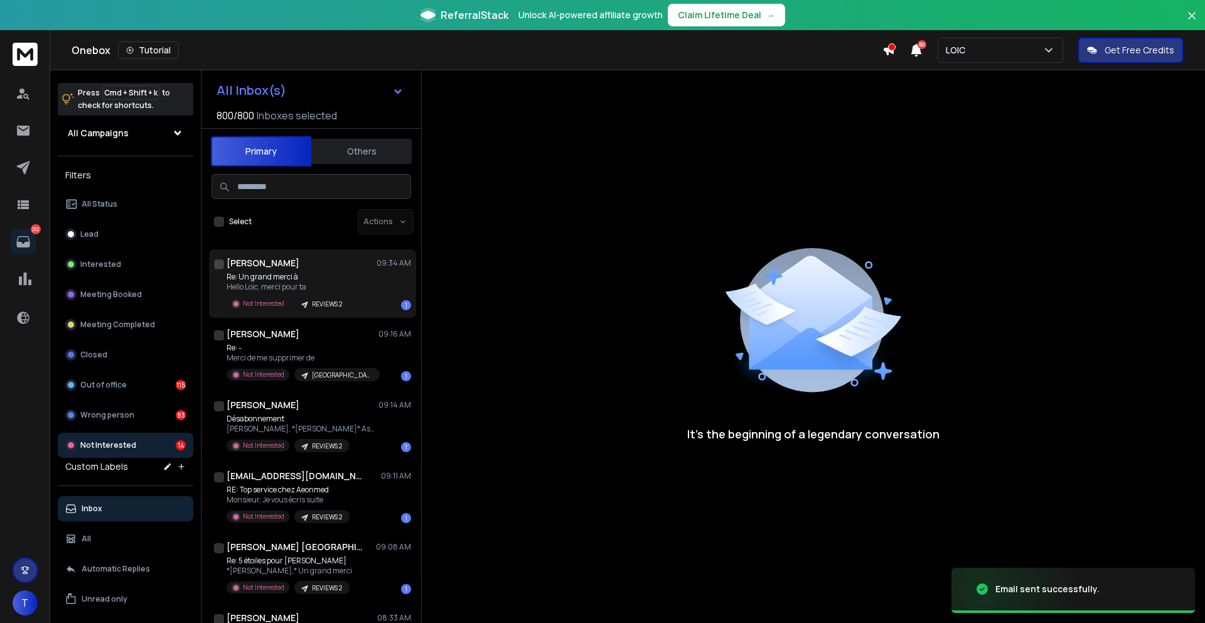
click at [339, 282] on p "Hello Loic, merci pour ta" at bounding box center [288, 287] width 123 height 10
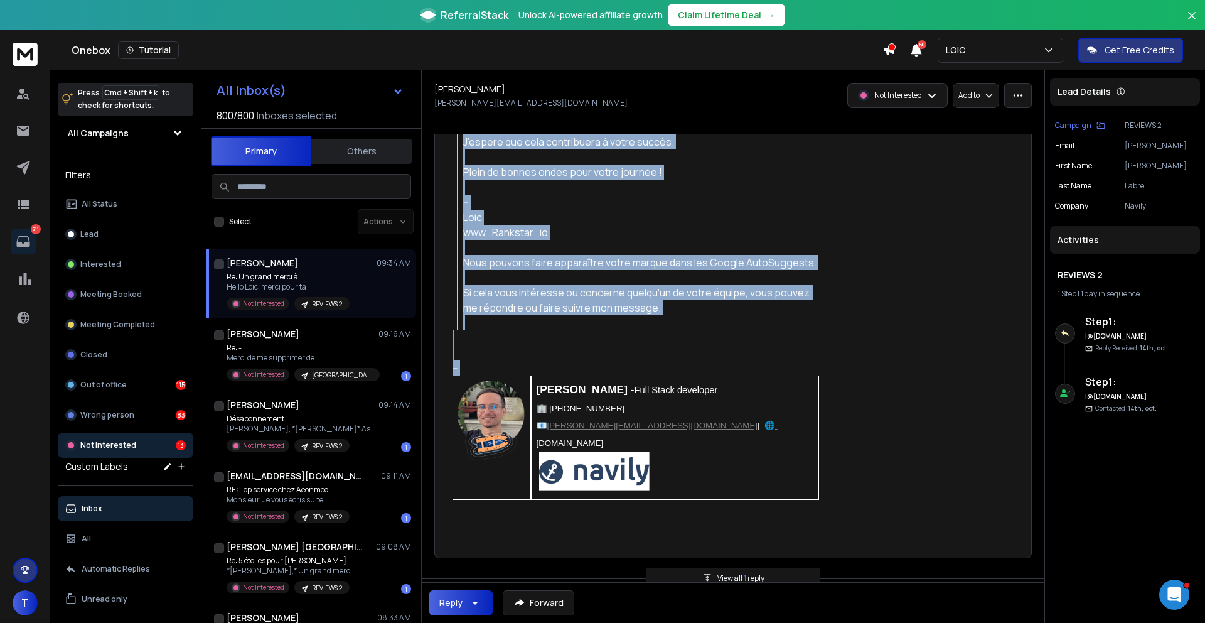
scroll to position [306, 0]
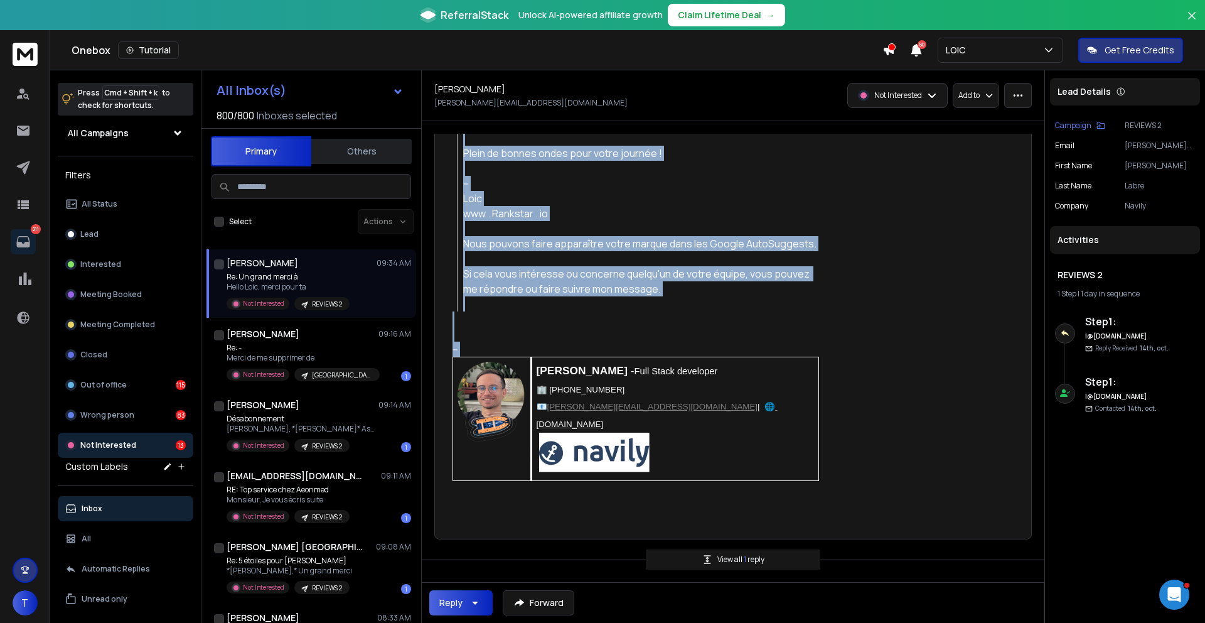
drag, startPoint x: 454, startPoint y: 187, endPoint x: 549, endPoint y: 500, distance: 326.7
click at [551, 500] on div "Re: Un grand merci à Navily ! 14 October 2025 : 09:34 am Reply Forward from: Ke…" at bounding box center [733, 198] width 561 height 645
copy div "Re: Un grand merci à Navily ! 14 October 2025 : 09:34 am Reply Forward from: Ke…"
click at [468, 601] on icon "button" at bounding box center [475, 602] width 15 height 15
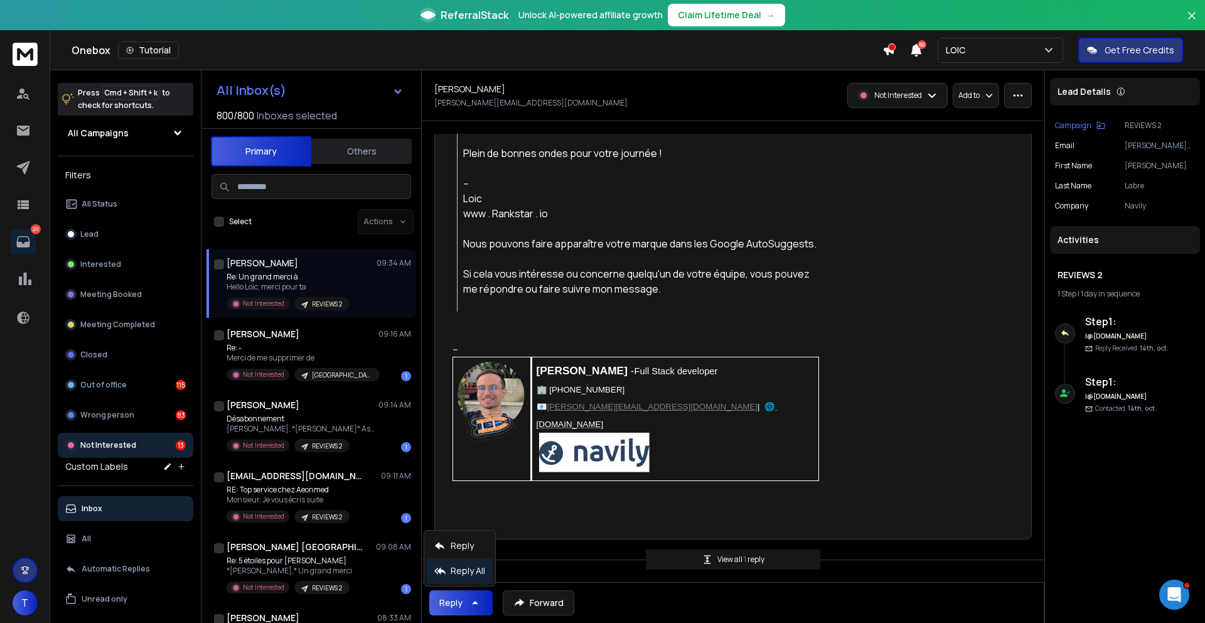
click at [457, 572] on p "Reply All" at bounding box center [468, 570] width 35 height 13
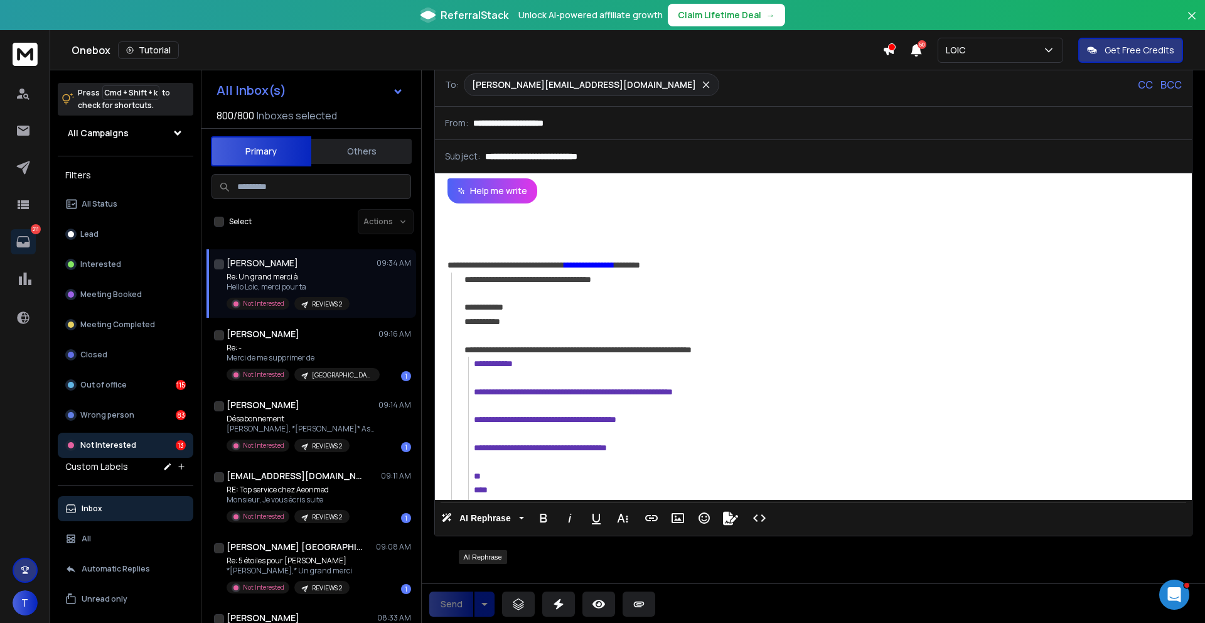
scroll to position [0, 0]
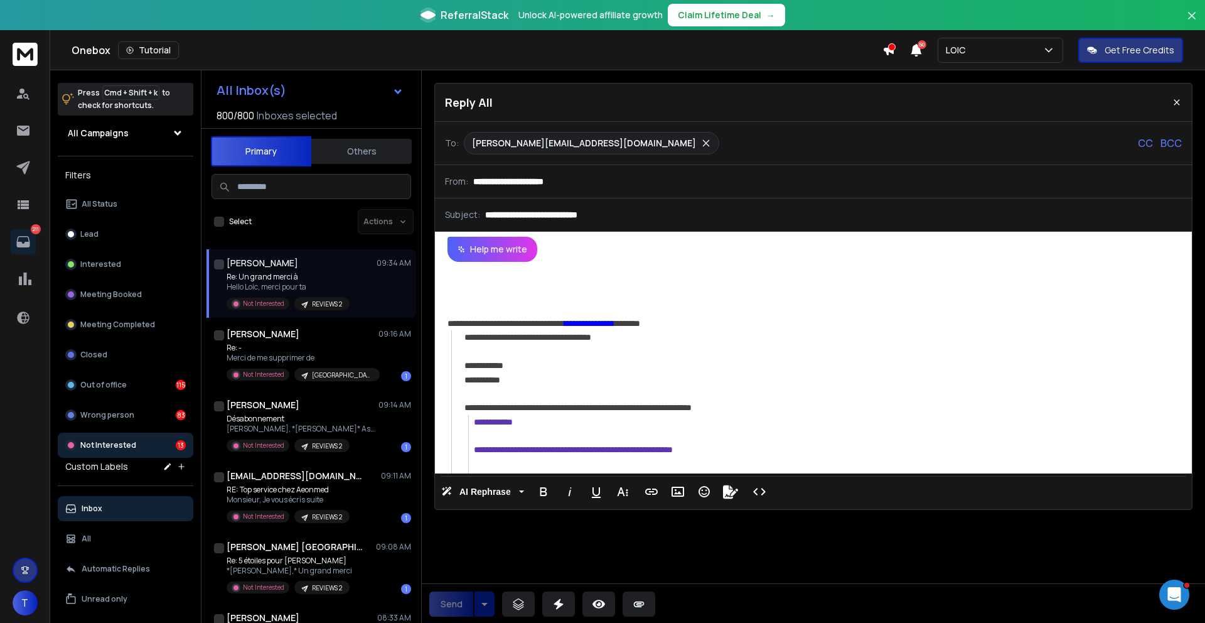
click at [724, 143] on input at bounding box center [768, 143] width 88 height 23
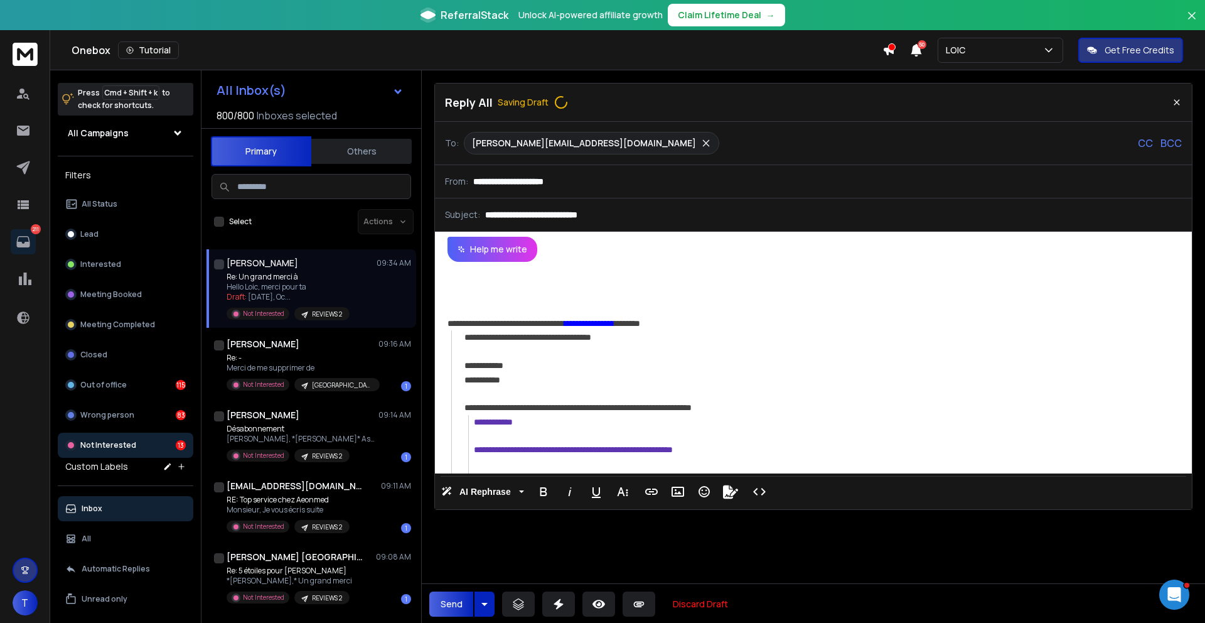
type input "**********"
click at [480, 284] on div at bounding box center [814, 281] width 732 height 14
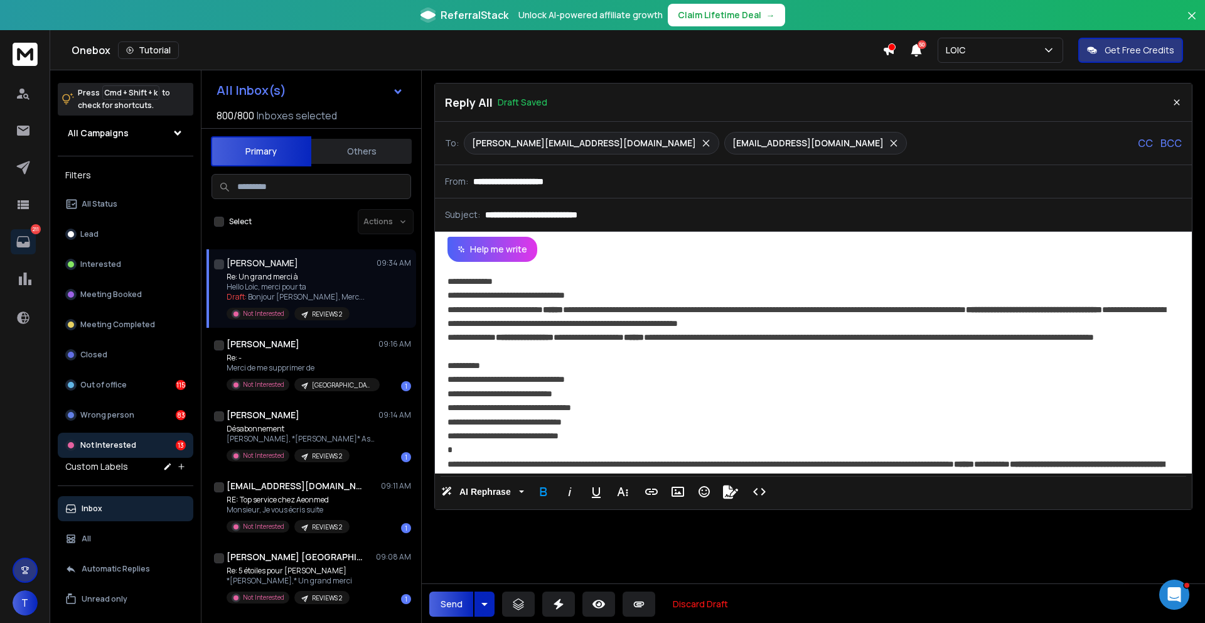
click at [452, 605] on button "Send" at bounding box center [451, 603] width 44 height 25
